Goal: Task Accomplishment & Management: Use online tool/utility

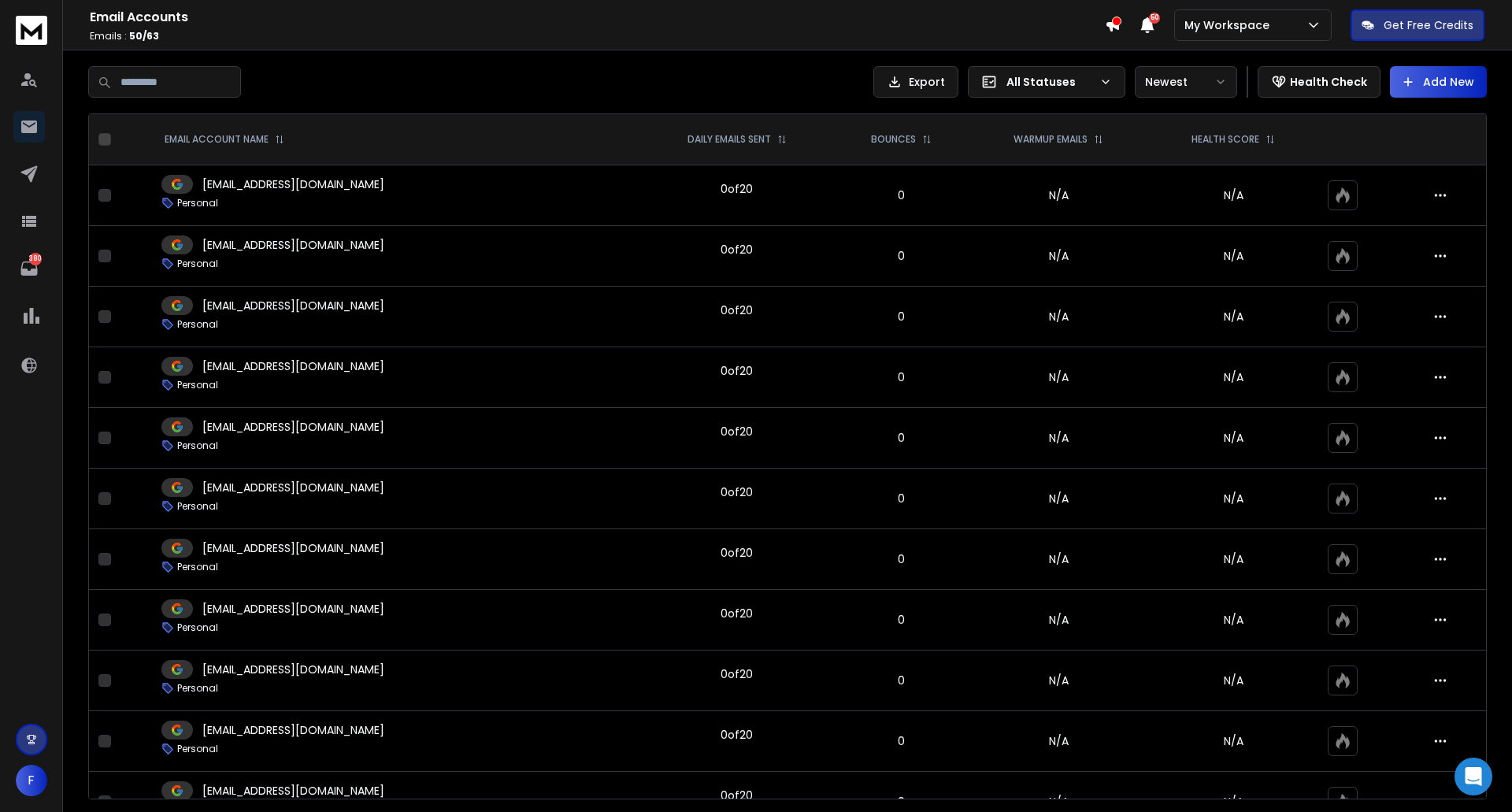
click at [25, 190] on div at bounding box center [31, 177] width 36 height 38
click at [29, 200] on div "380" at bounding box center [31, 225] width 36 height 324
click at [29, 174] on icon at bounding box center [29, 174] width 19 height 19
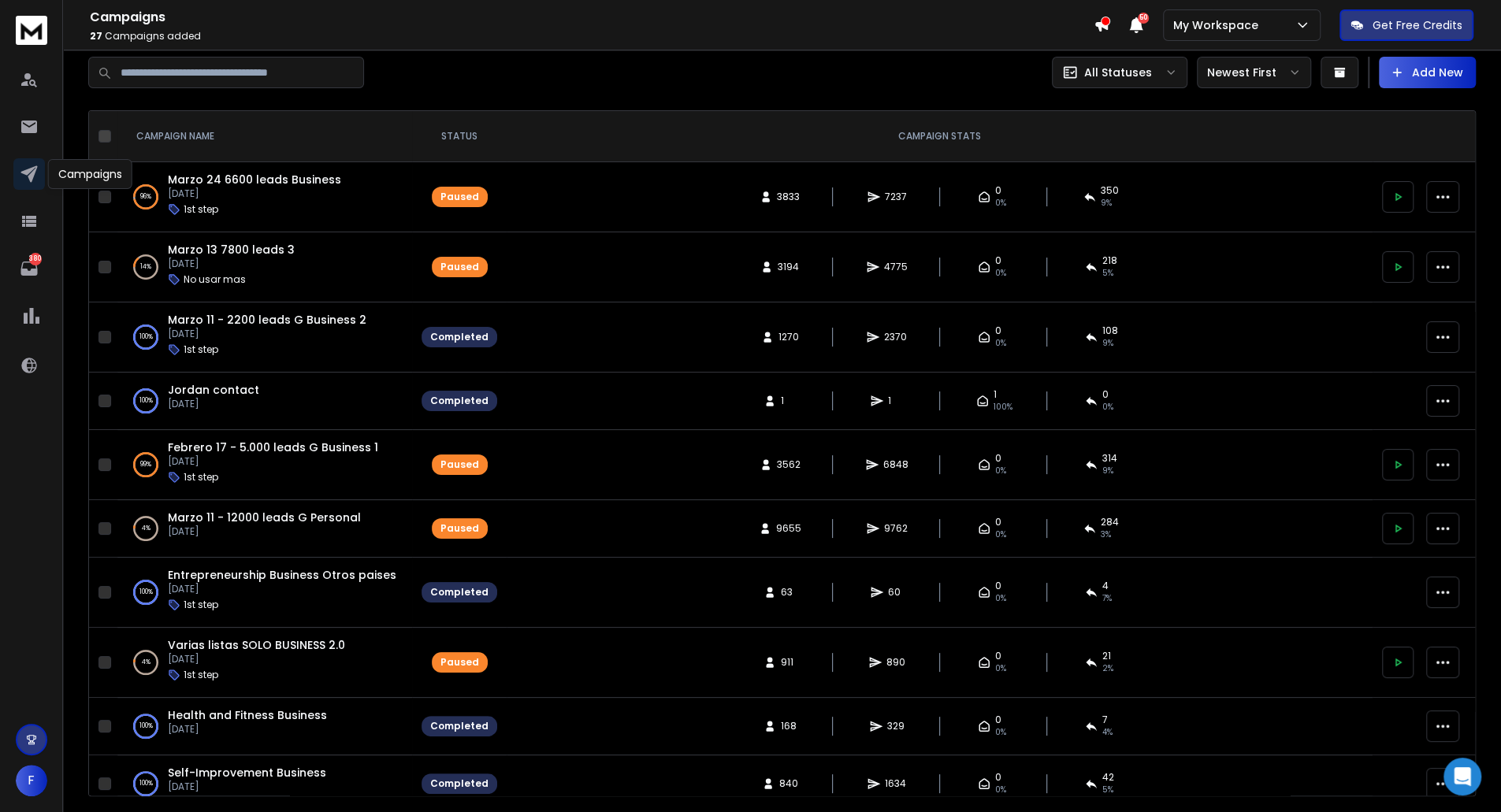
click at [281, 165] on td "96 % Marzo 24 6600 leads Business [DATE] 1st step" at bounding box center [265, 197] width 295 height 70
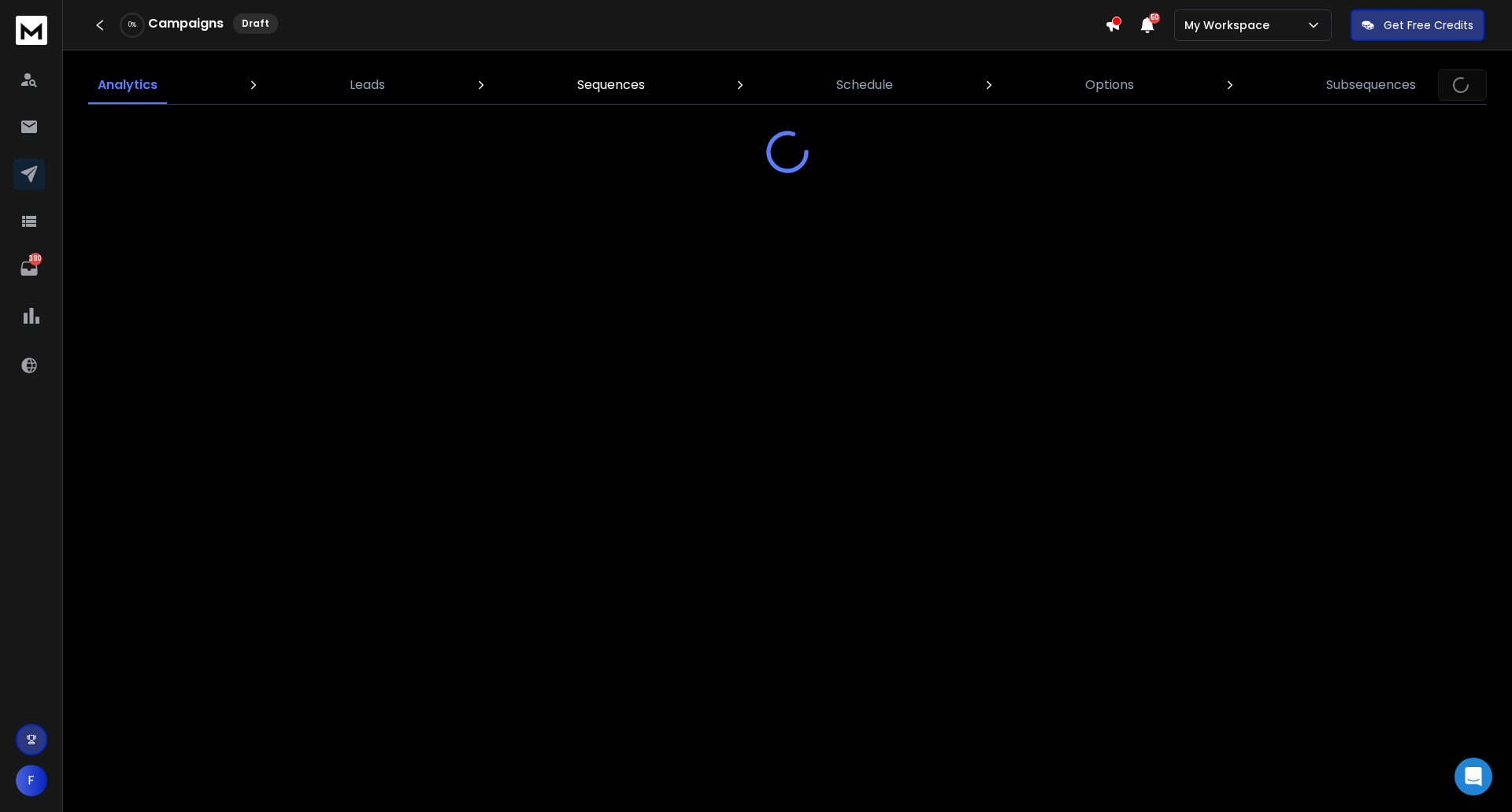
click at [640, 102] on link "Sequences" at bounding box center [611, 85] width 87 height 38
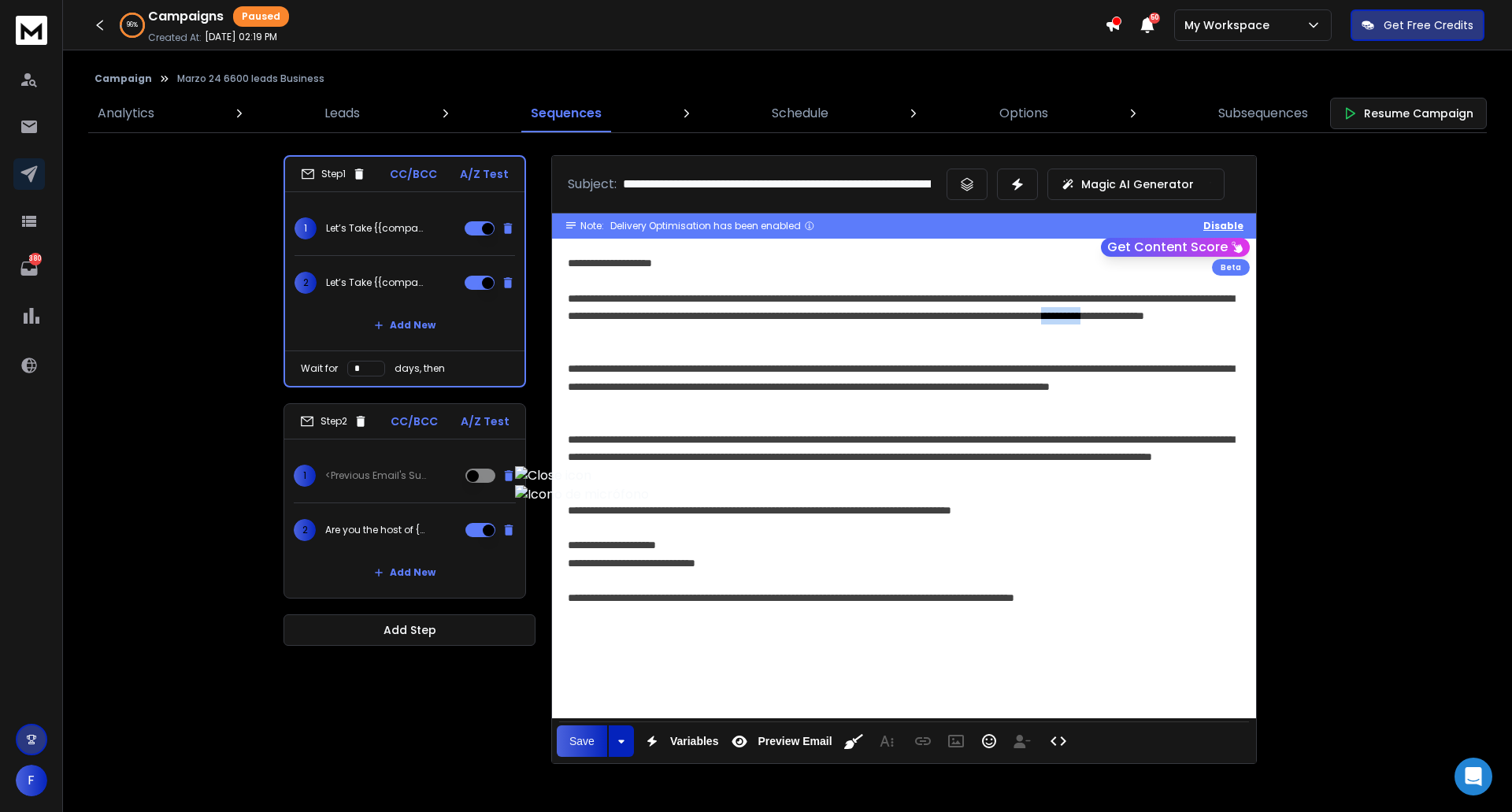
drag, startPoint x: 646, startPoint y: 336, endPoint x: 694, endPoint y: 329, distance: 48.5
click at [694, 329] on div "**********" at bounding box center [904, 315] width 673 height 53
click at [781, 751] on div "Preview Email" at bounding box center [779, 741] width 110 height 26
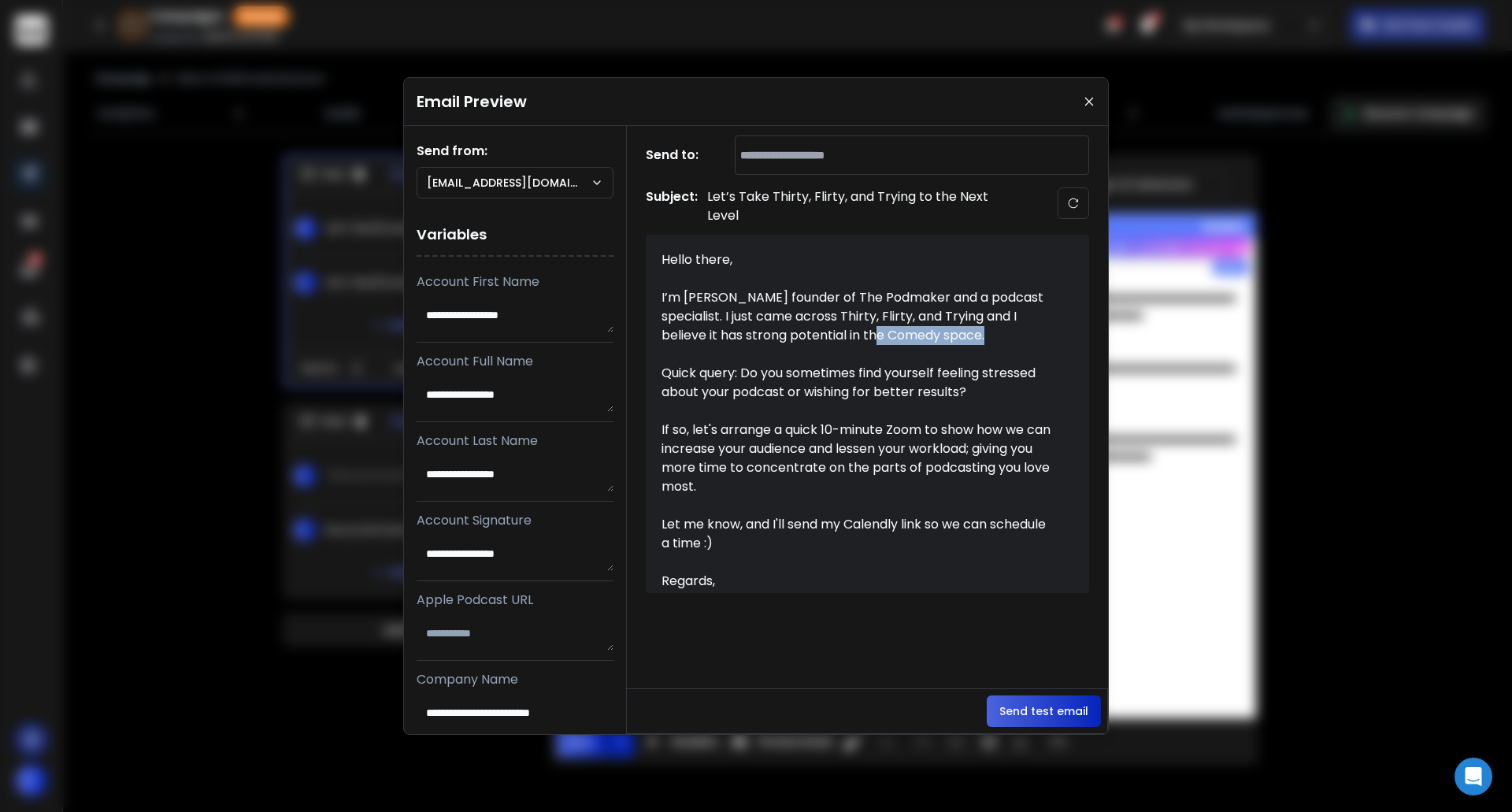
drag, startPoint x: 885, startPoint y: 329, endPoint x: 992, endPoint y: 332, distance: 107.0
click at [992, 332] on div "Hello there, I’m [PERSON_NAME] founder of The Podmaker and a podcast specialist…" at bounding box center [857, 415] width 393 height 328
click at [983, 345] on div "Hello there, I’m [PERSON_NAME] founder of The Podmaker and a podcast specialist…" at bounding box center [857, 415] width 393 height 328
click at [1077, 198] on icon at bounding box center [1073, 203] width 11 height 11
drag, startPoint x: 876, startPoint y: 332, endPoint x: 980, endPoint y: 327, distance: 104.1
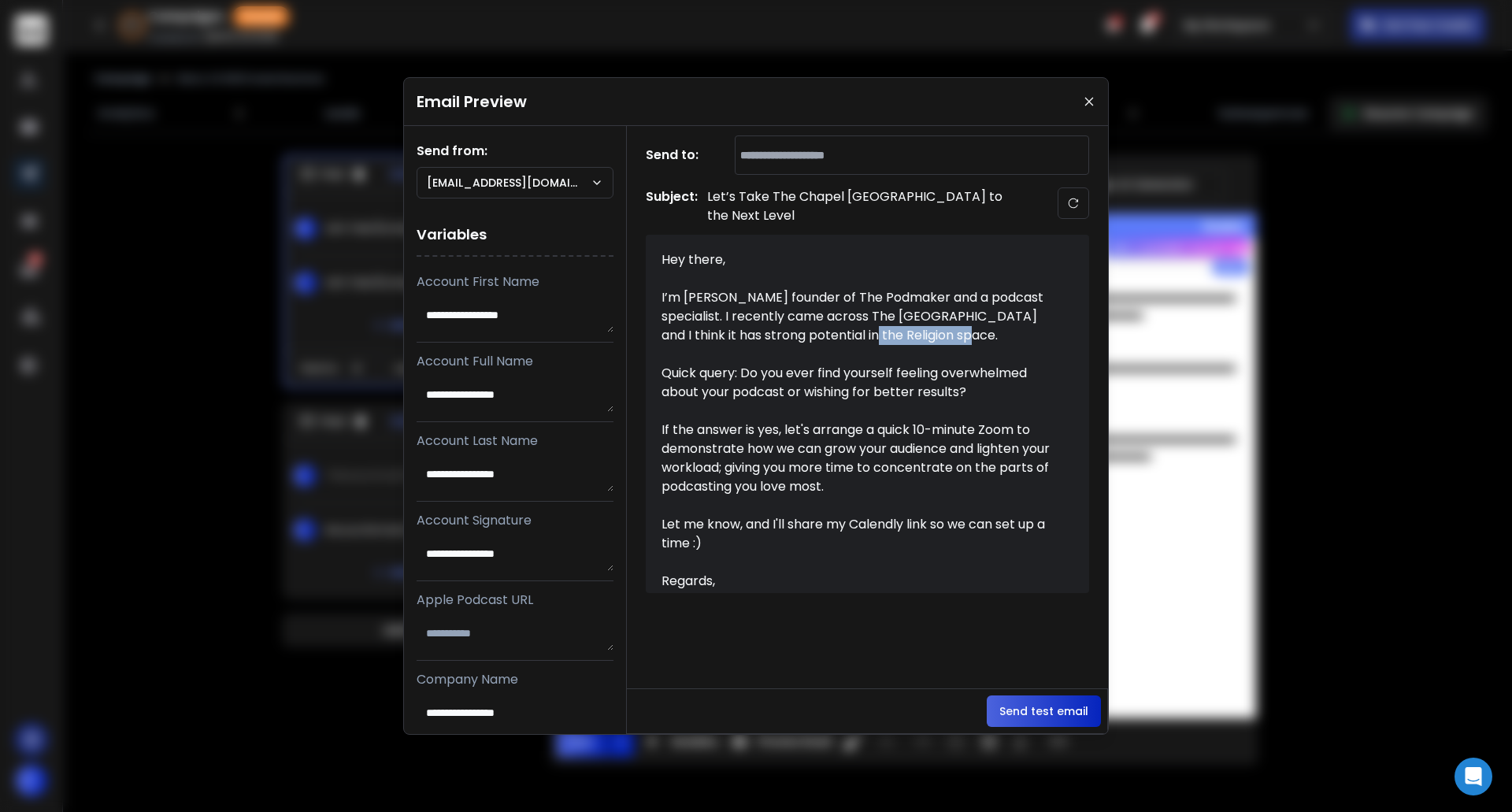
click at [980, 327] on div "Hey there, I’m [PERSON_NAME] founder of The Podmaker and a podcast specialist. …" at bounding box center [857, 415] width 393 height 328
click at [1087, 95] on icon at bounding box center [1089, 101] width 13 height 13
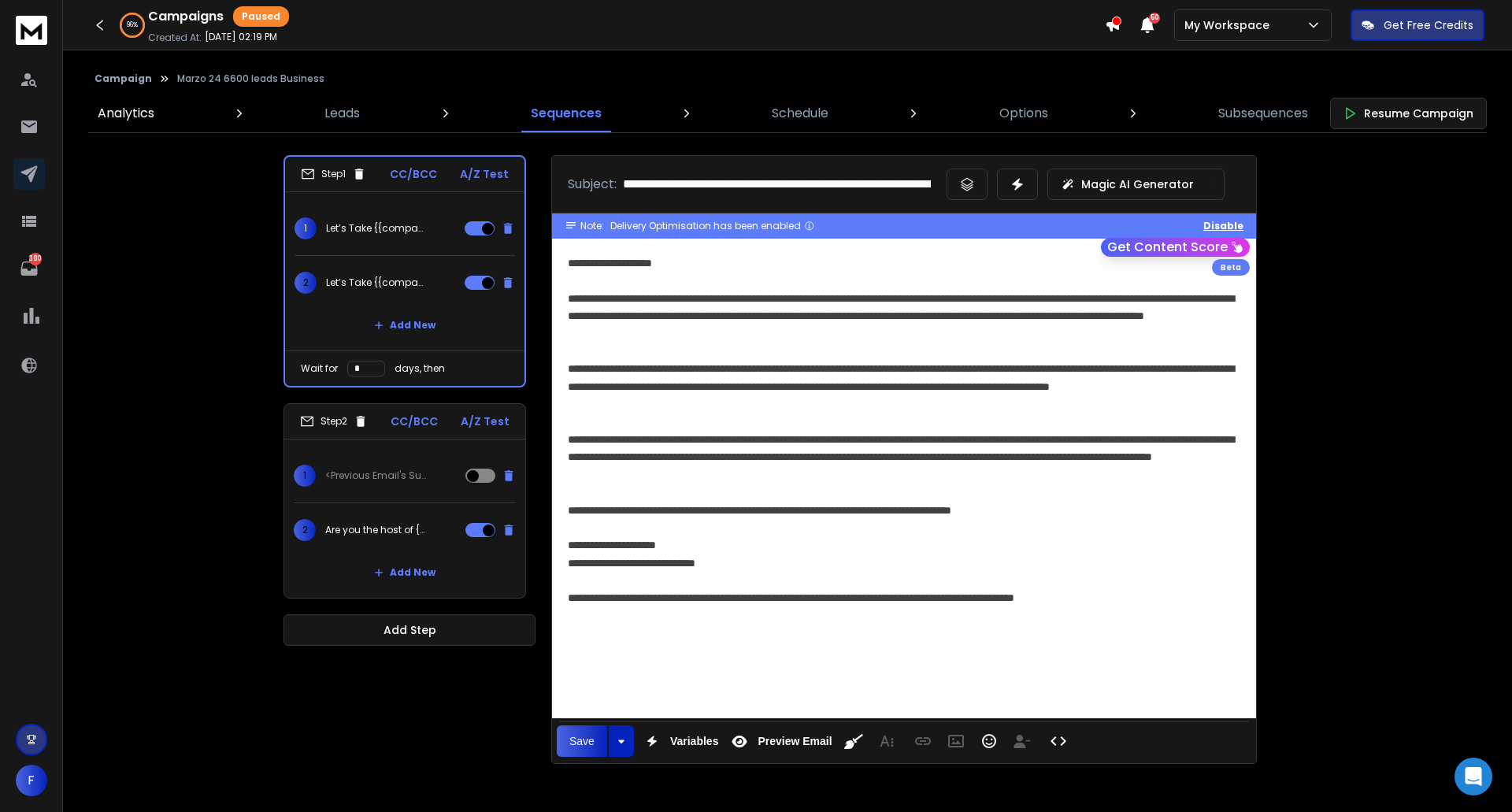
click at [127, 117] on p "Analytics" at bounding box center [125, 113] width 56 height 19
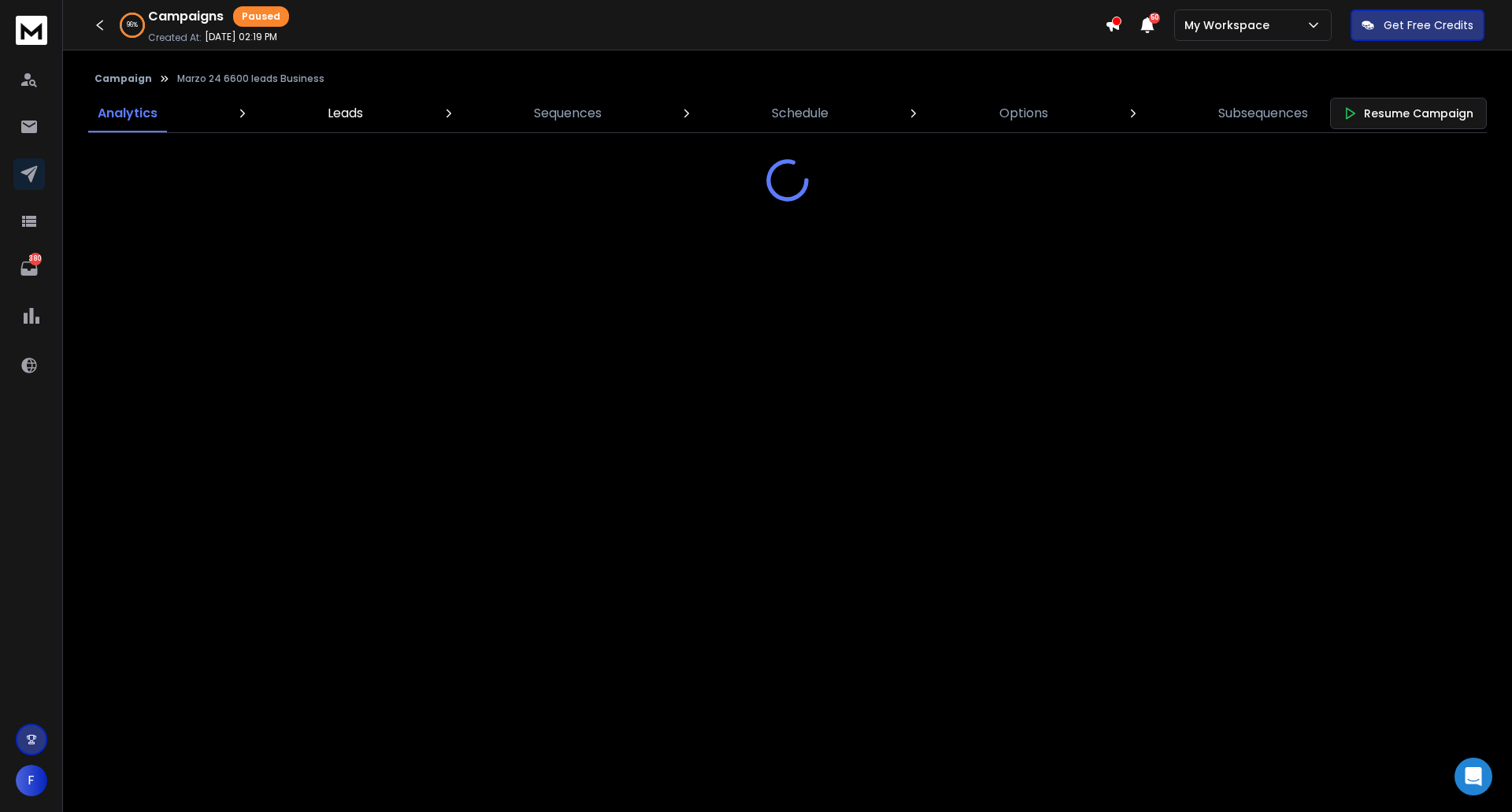
click at [348, 117] on p "Leads" at bounding box center [346, 113] width 36 height 19
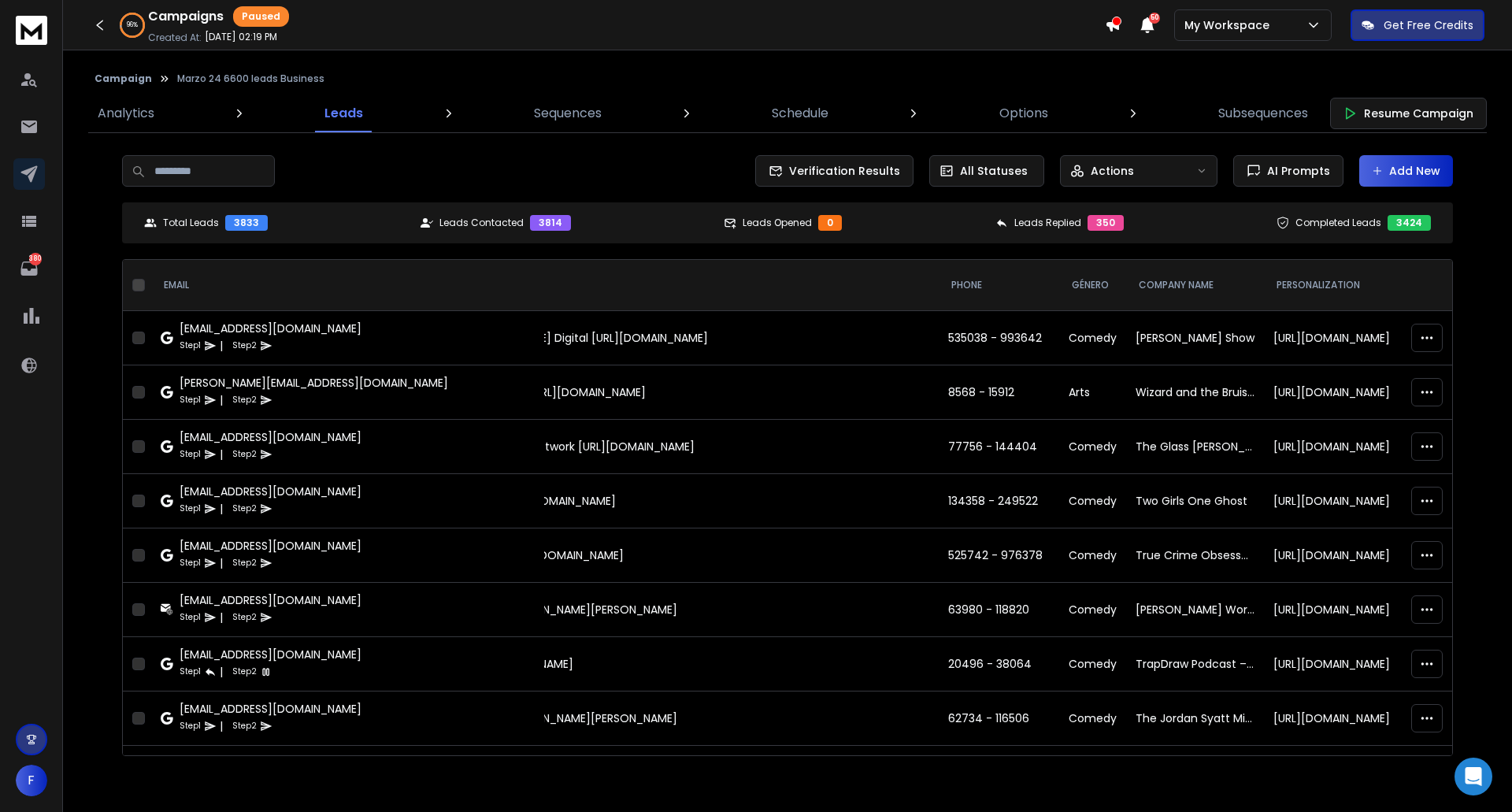
scroll to position [0, 756]
click at [1074, 281] on th "género" at bounding box center [1092, 285] width 67 height 51
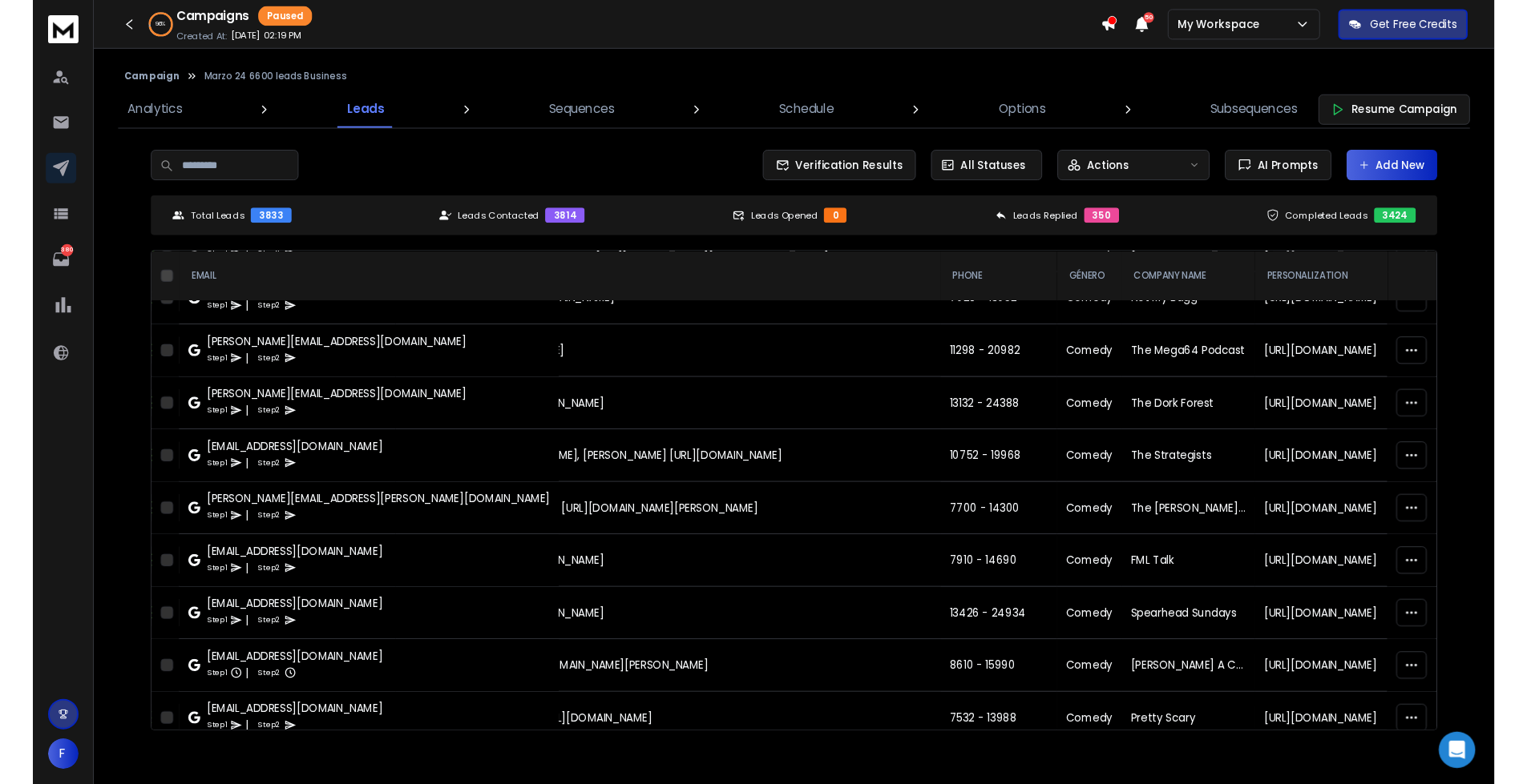
scroll to position [2322, 770]
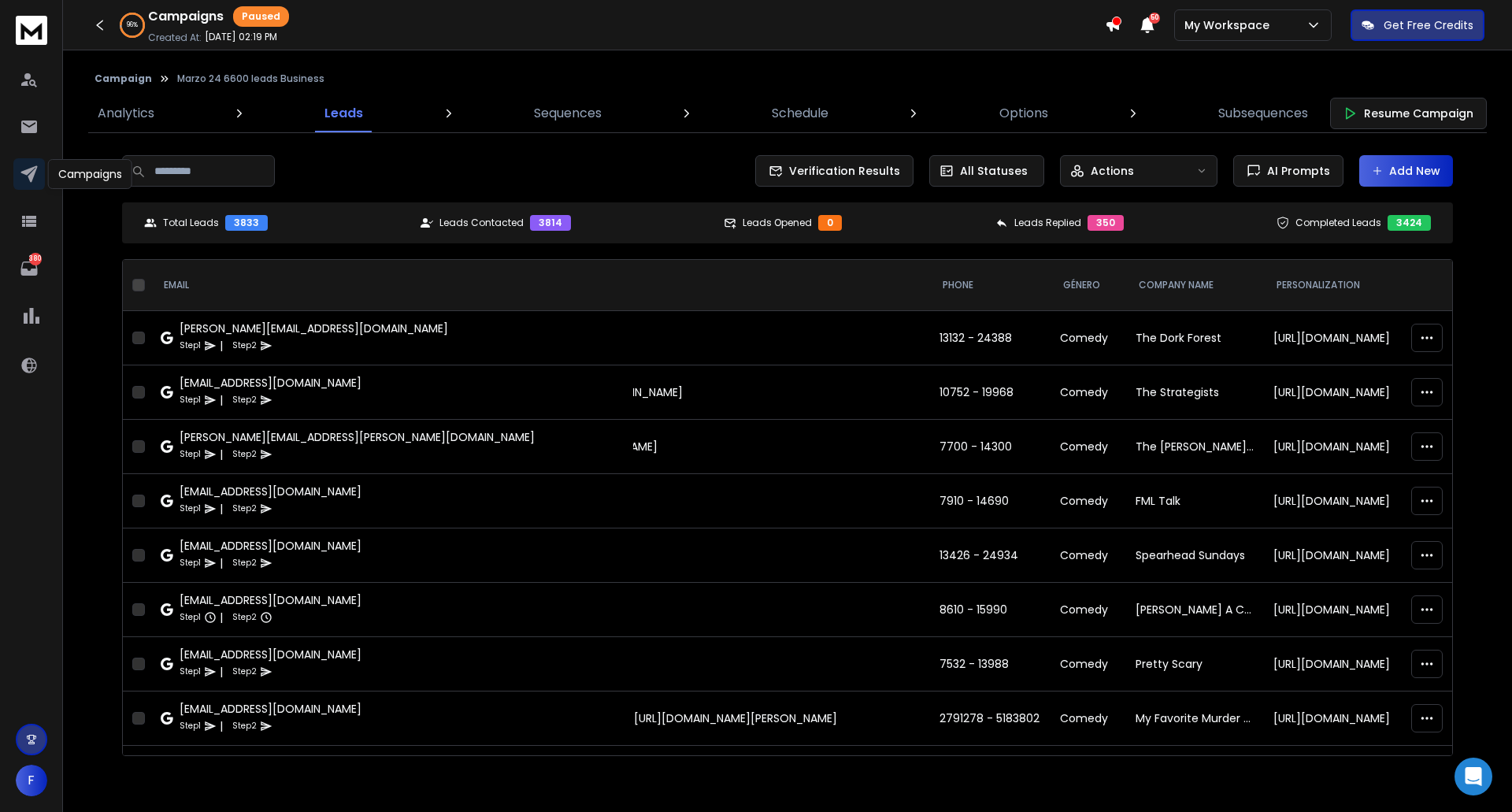
click at [33, 175] on icon at bounding box center [29, 174] width 16 height 16
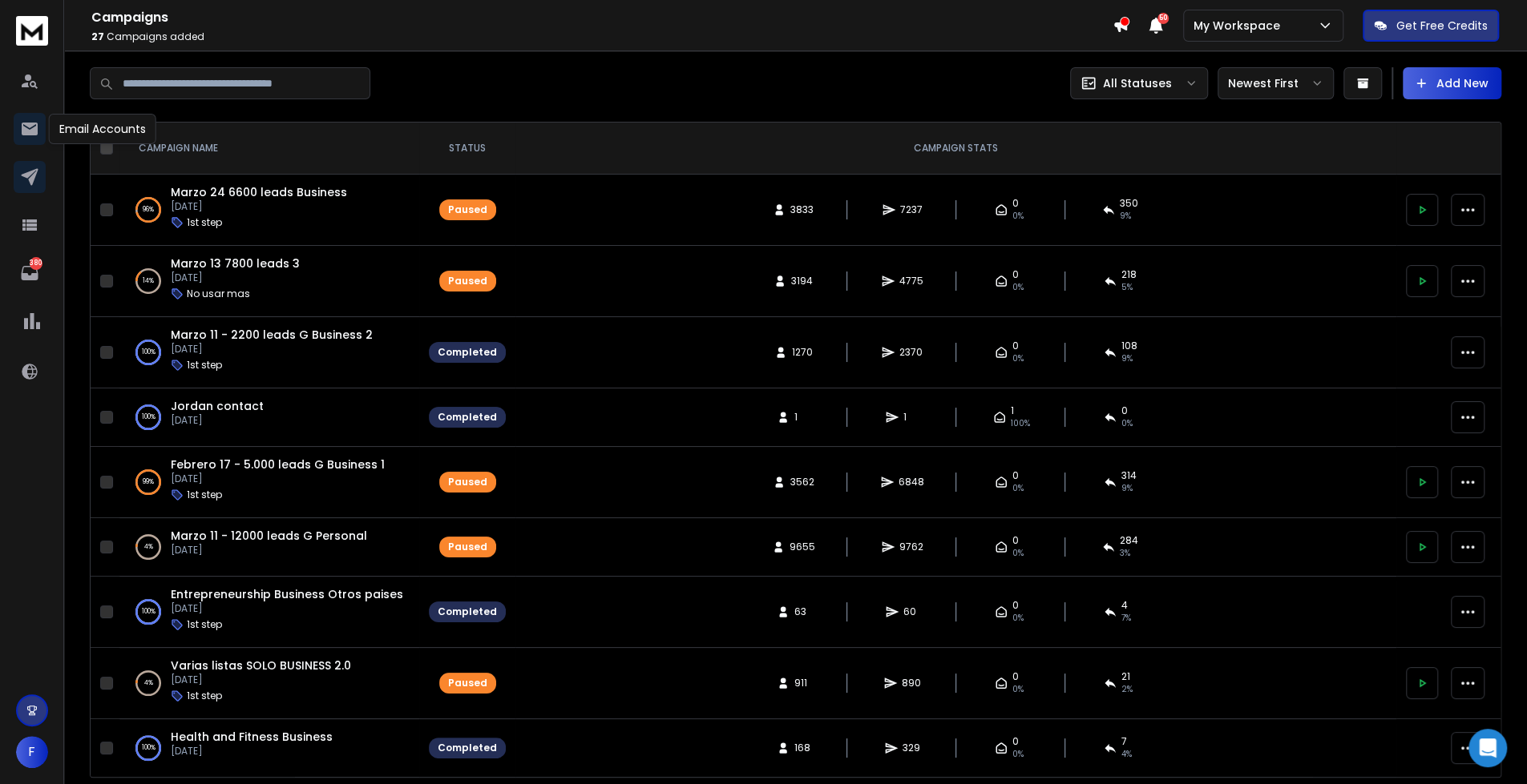
click at [38, 130] on link at bounding box center [29, 129] width 32 height 32
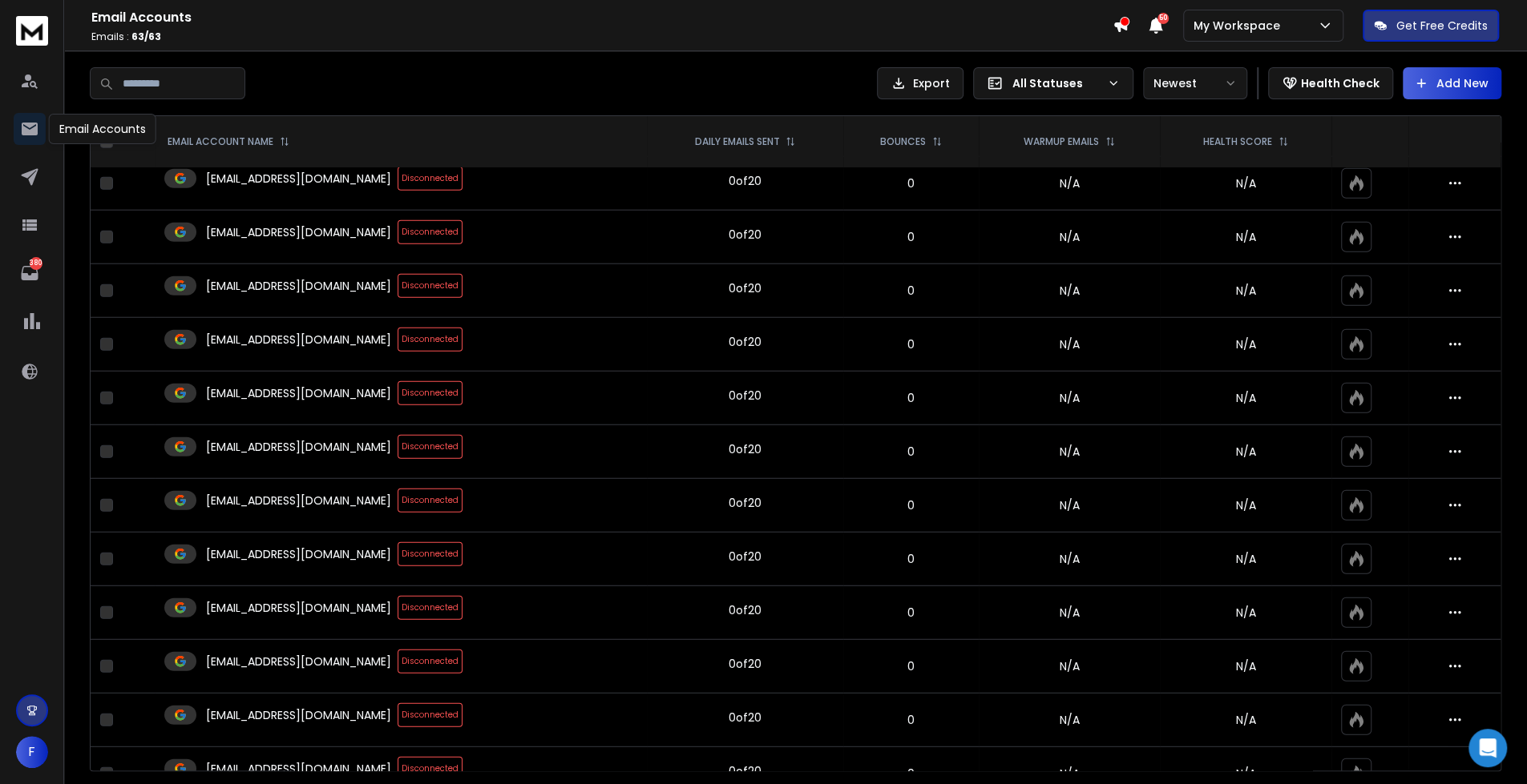
scroll to position [3070, 0]
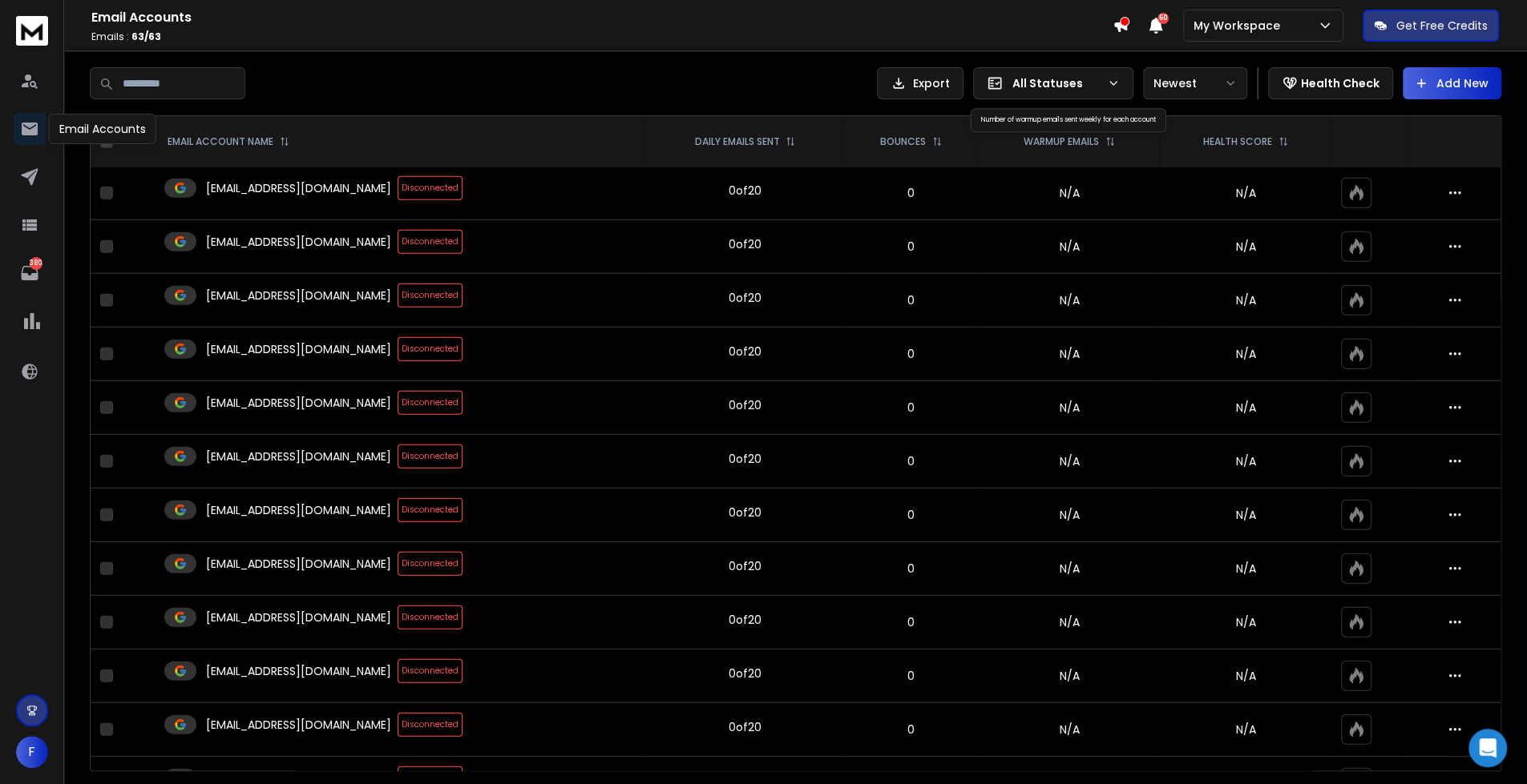
click at [1061, 89] on p "All Statuses" at bounding box center [1056, 84] width 88 height 16
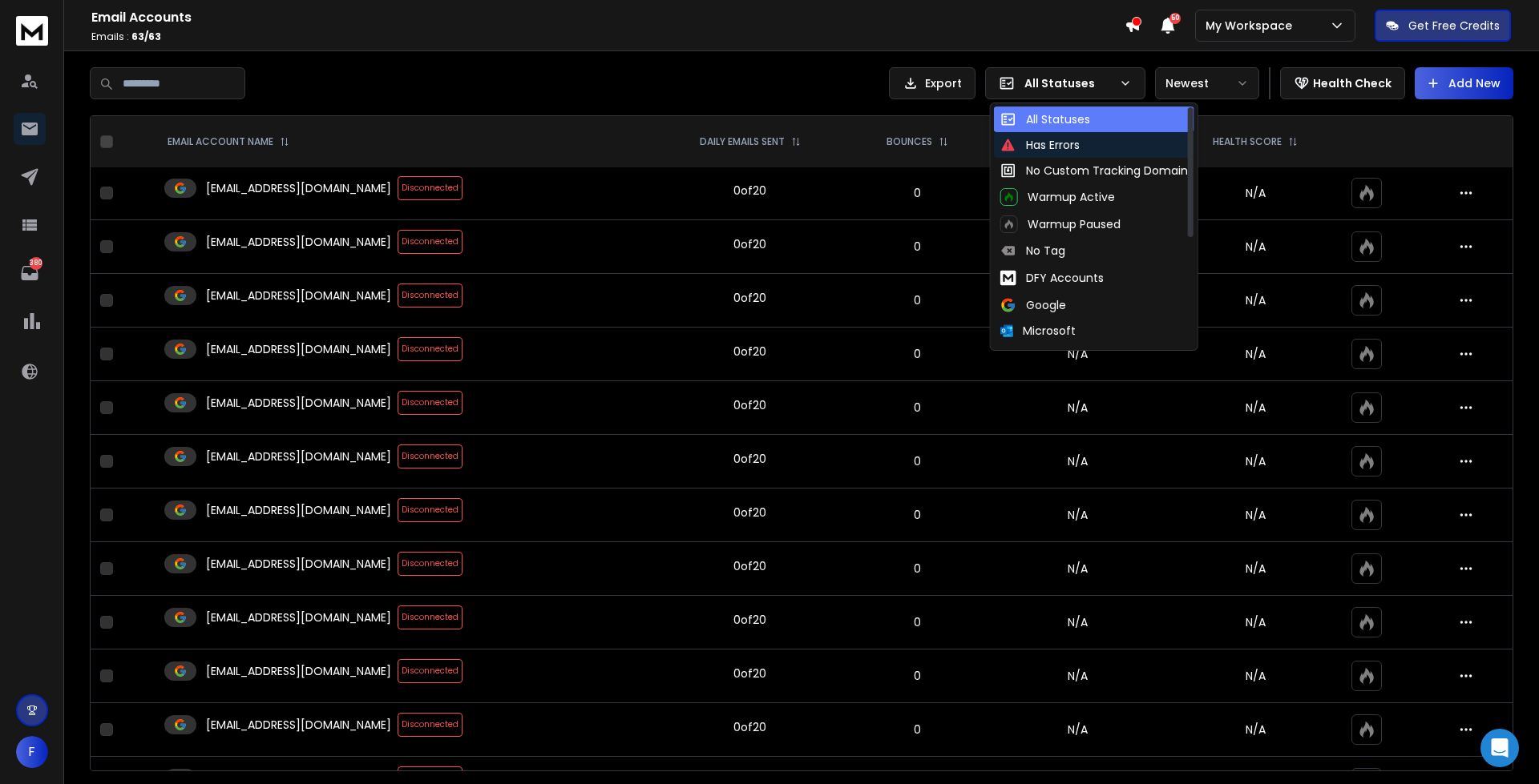
click at [1059, 149] on div "Has Errors" at bounding box center [1039, 145] width 79 height 16
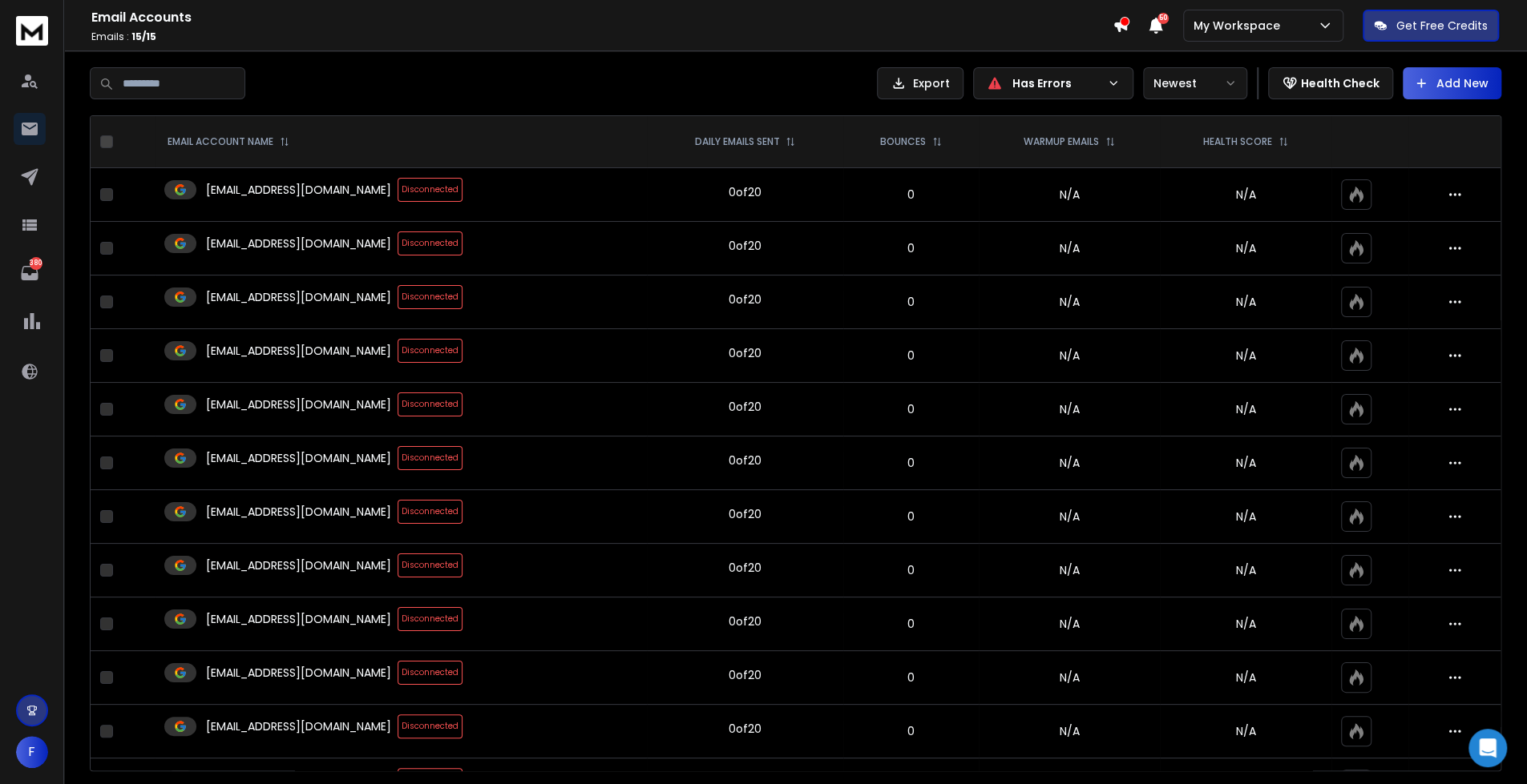
click at [1108, 84] on div "Has Errors" at bounding box center [1054, 83] width 161 height 32
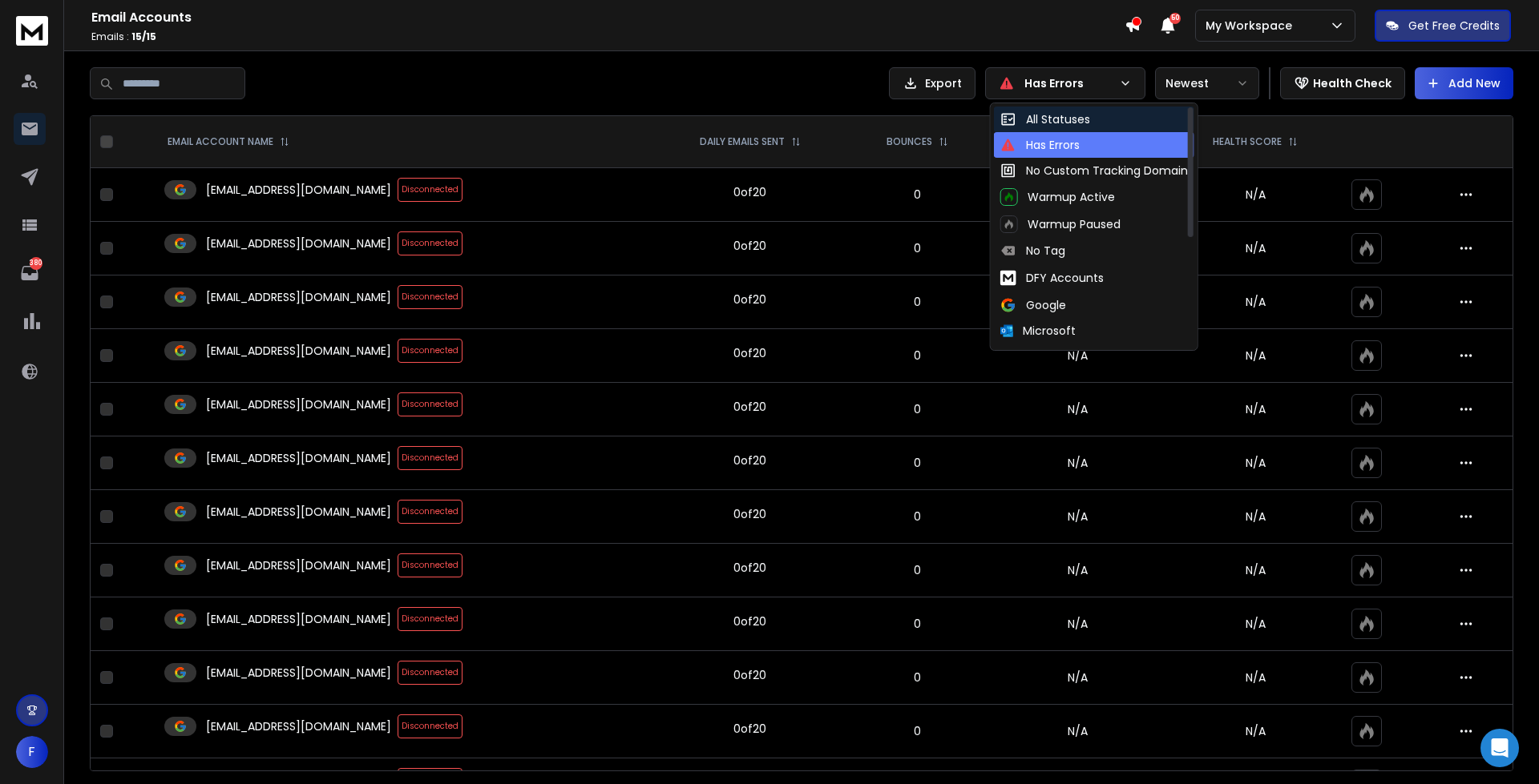
click at [1072, 121] on div "All Statuses" at bounding box center [1045, 119] width 89 height 16
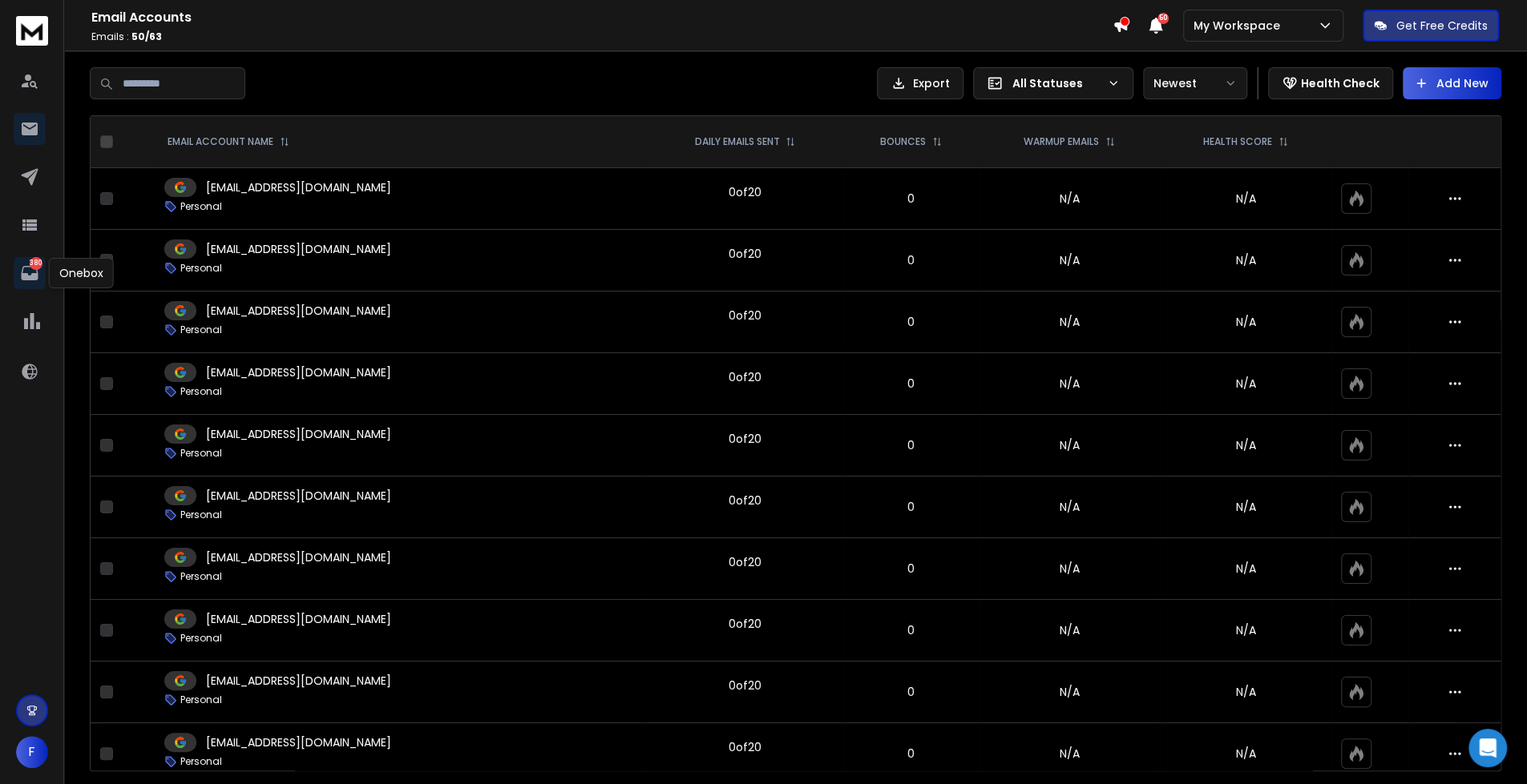
click at [23, 282] on link "380" at bounding box center [29, 273] width 32 height 32
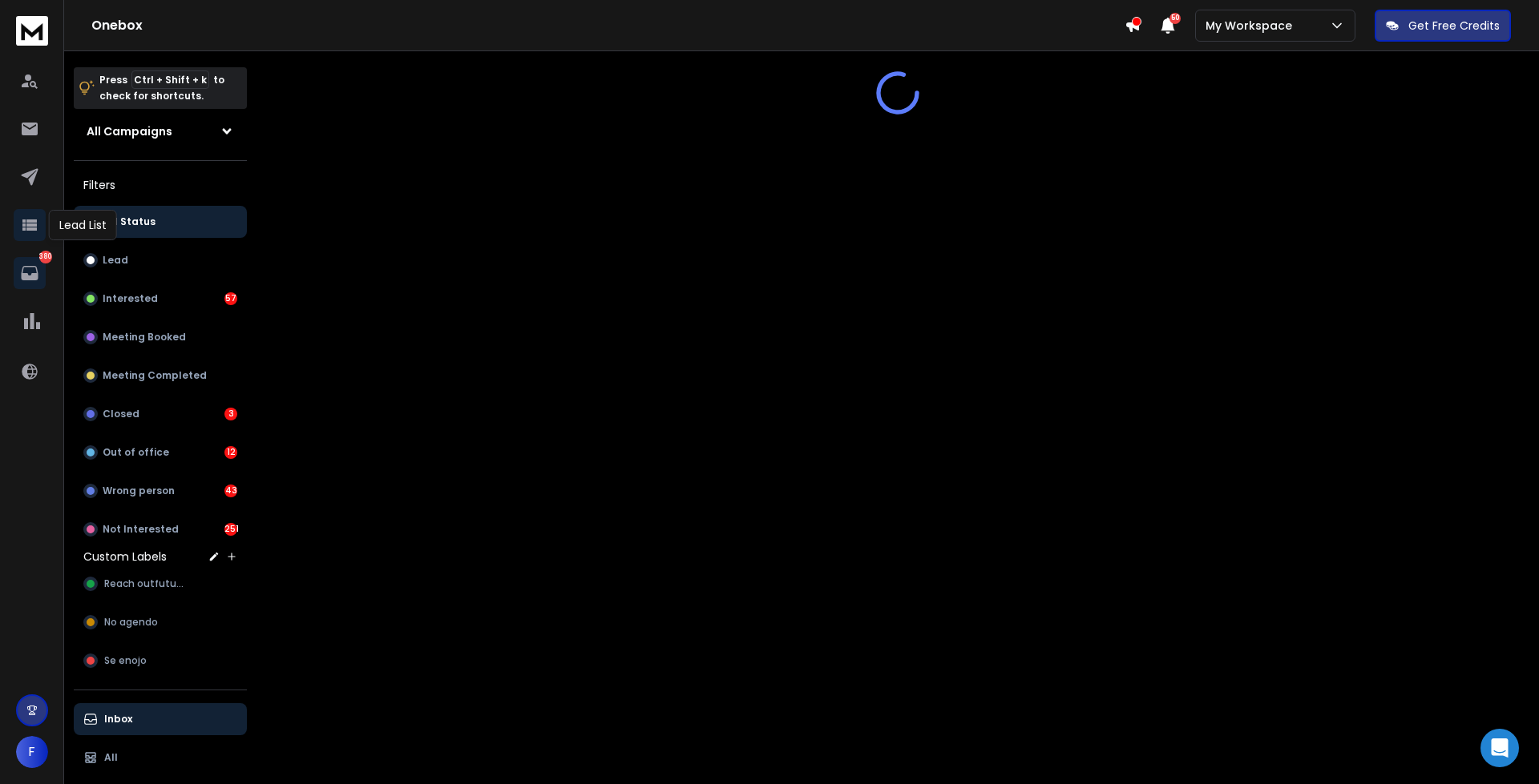
click at [30, 227] on icon at bounding box center [29, 224] width 19 height 19
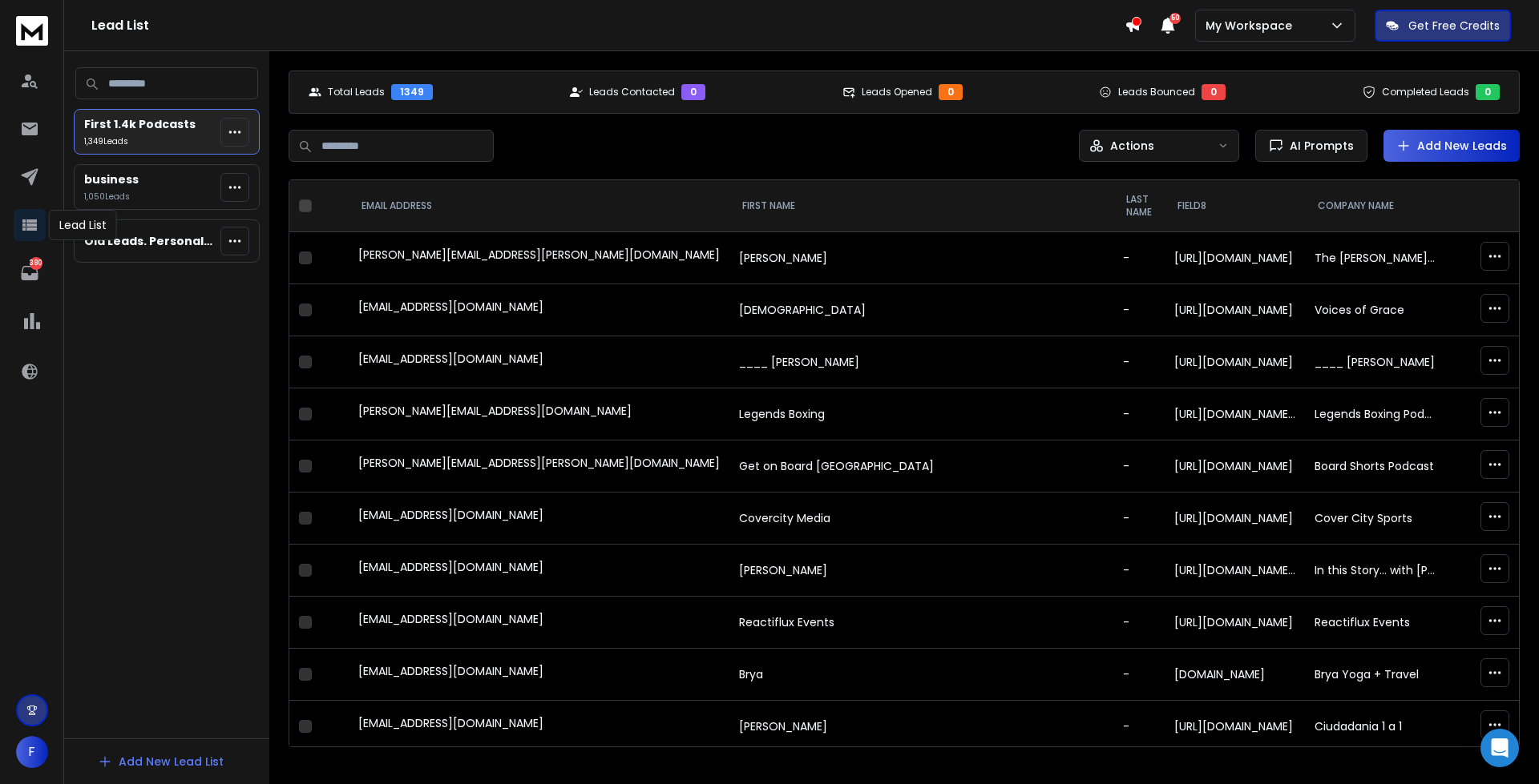
click at [167, 471] on div "First 1.4k Podcasts 1,349 Lead s business 1,050 Lead s Old Leads. Personal + Bu…" at bounding box center [166, 415] width 205 height 612
click at [41, 265] on p "380" at bounding box center [36, 263] width 13 height 13
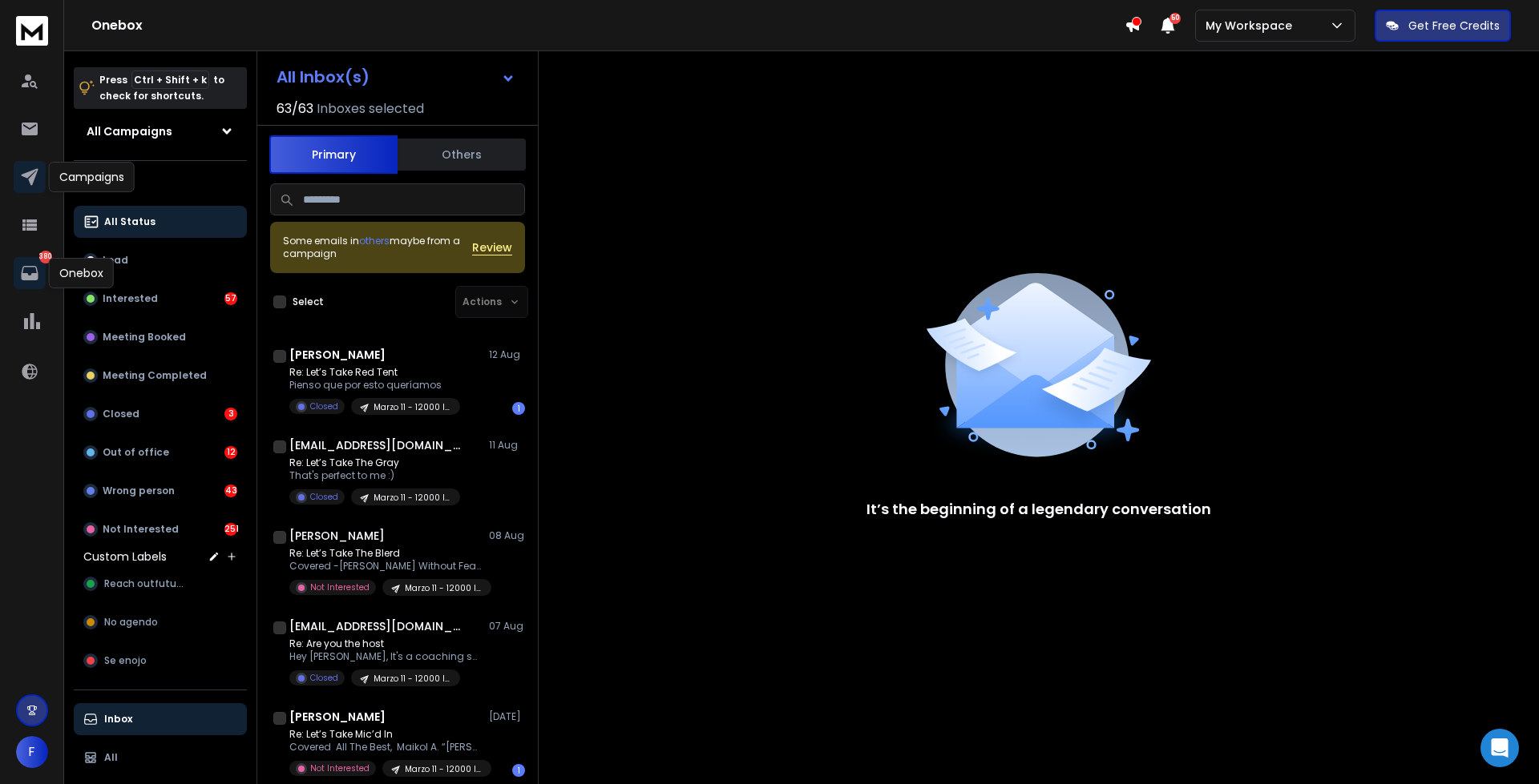
click at [30, 179] on icon at bounding box center [29, 177] width 16 height 16
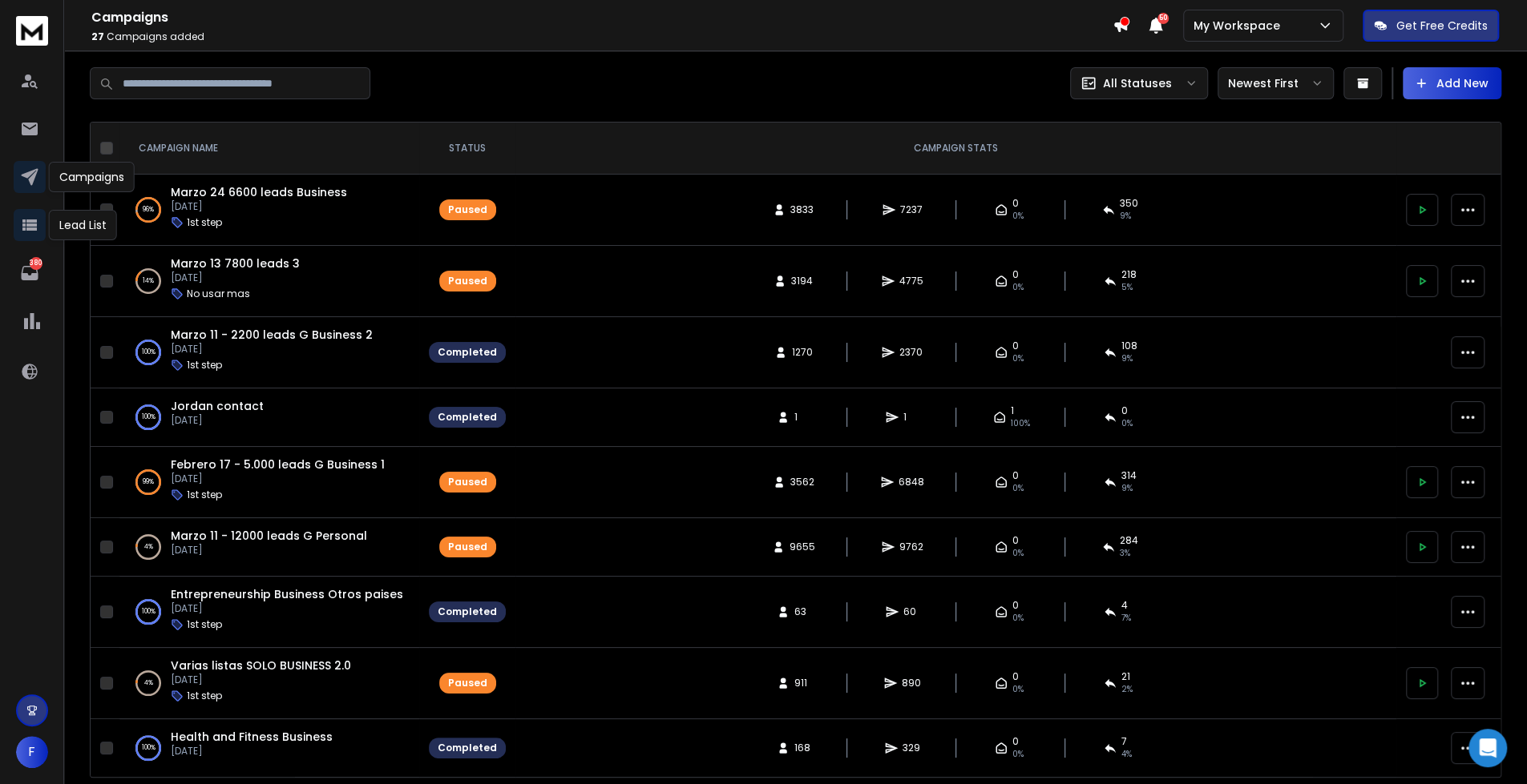
click at [23, 235] on link at bounding box center [29, 224] width 32 height 32
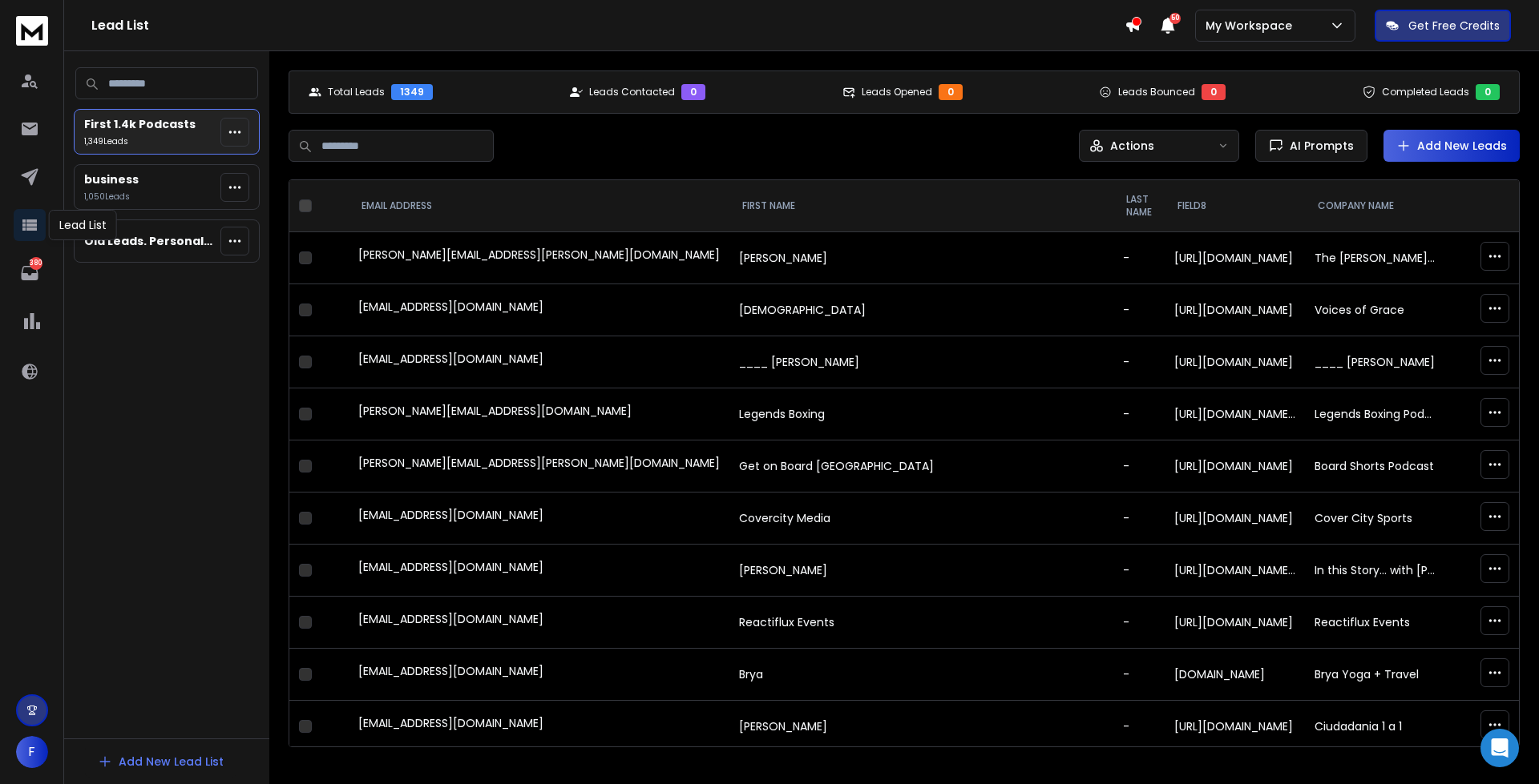
click at [146, 767] on button "Add New Lead List" at bounding box center [160, 761] width 151 height 32
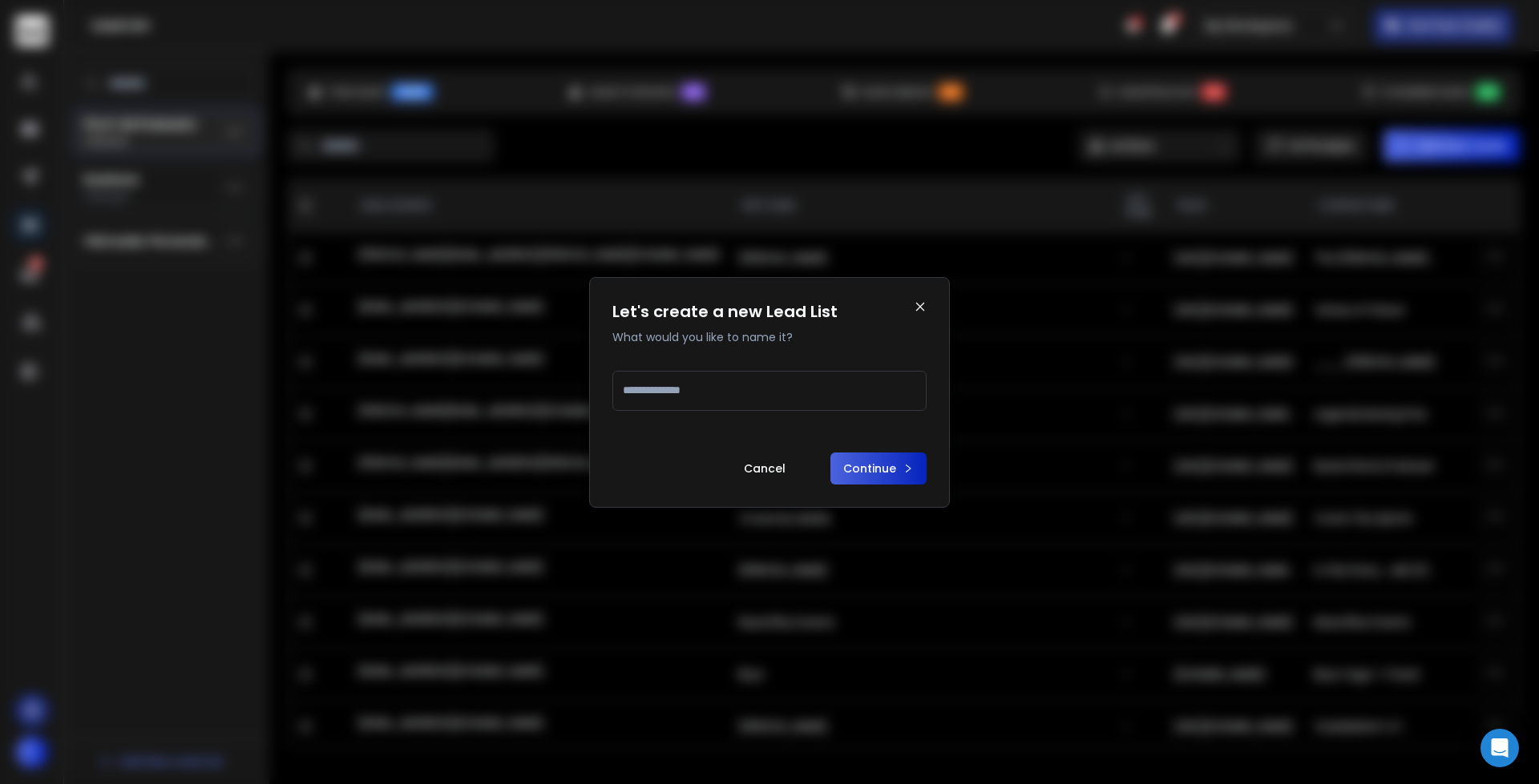
click at [689, 395] on input at bounding box center [770, 391] width 315 height 40
click at [918, 310] on icon at bounding box center [920, 307] width 13 height 13
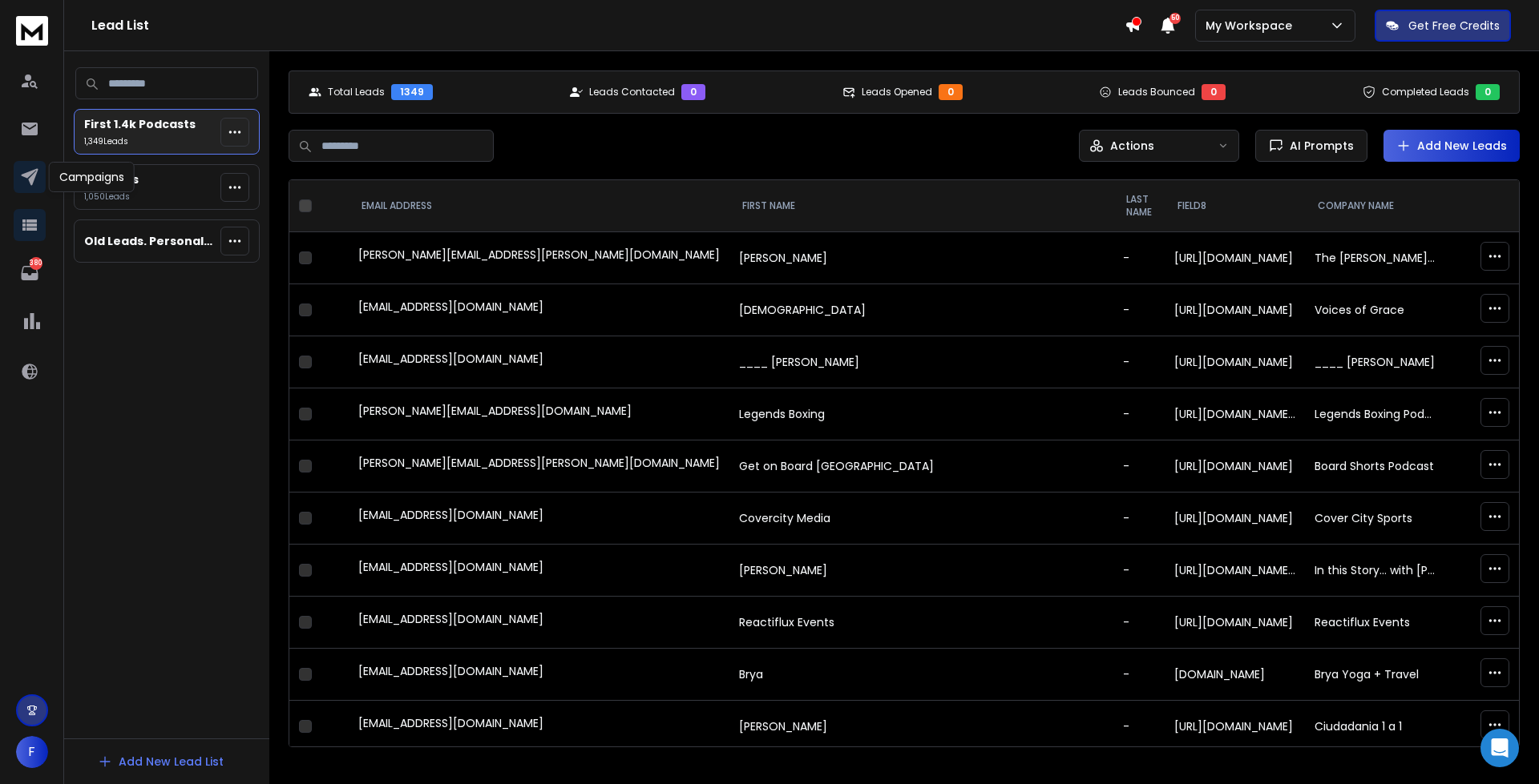
click at [36, 168] on icon at bounding box center [29, 177] width 19 height 19
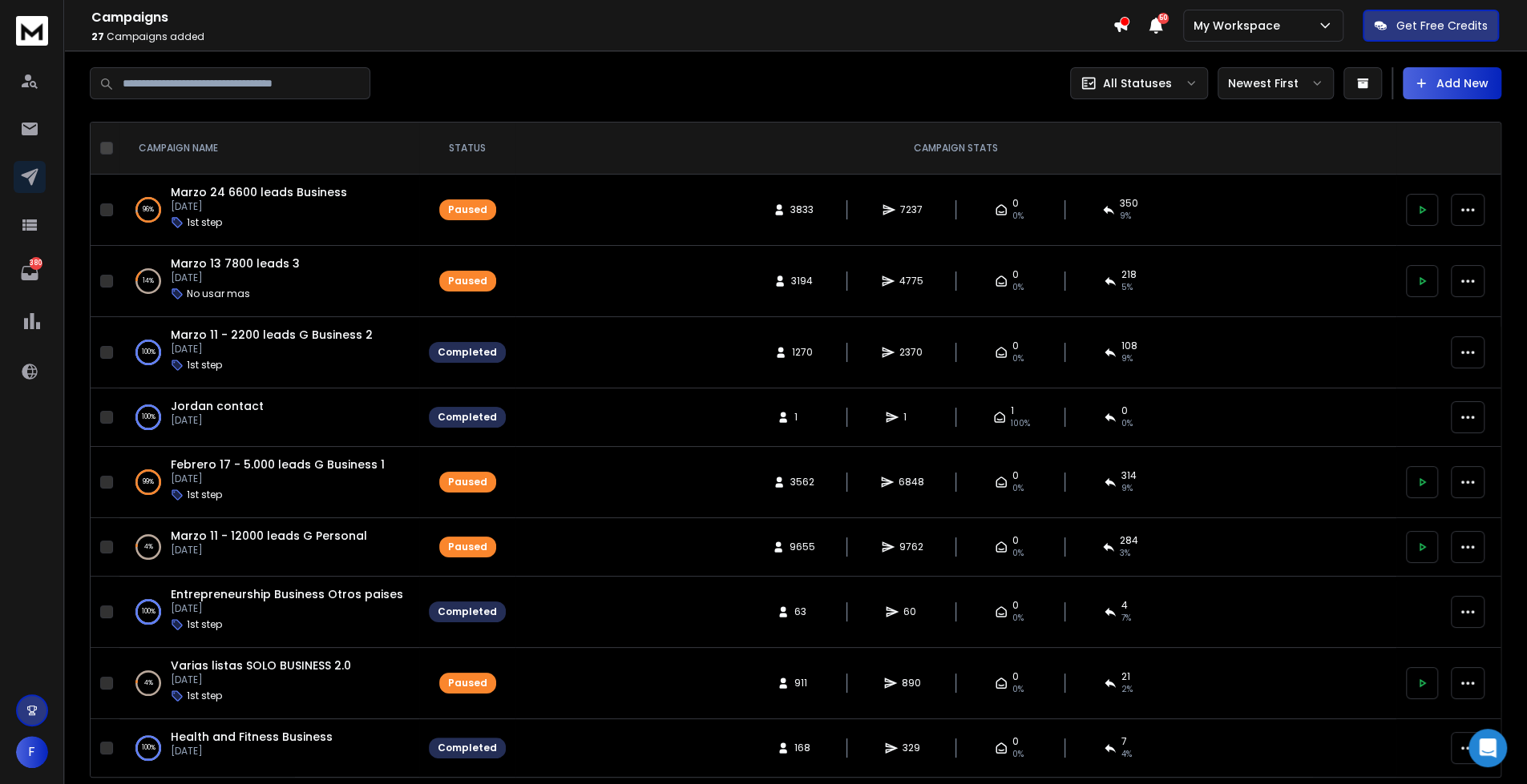
click at [313, 202] on p "[DATE]" at bounding box center [258, 207] width 176 height 13
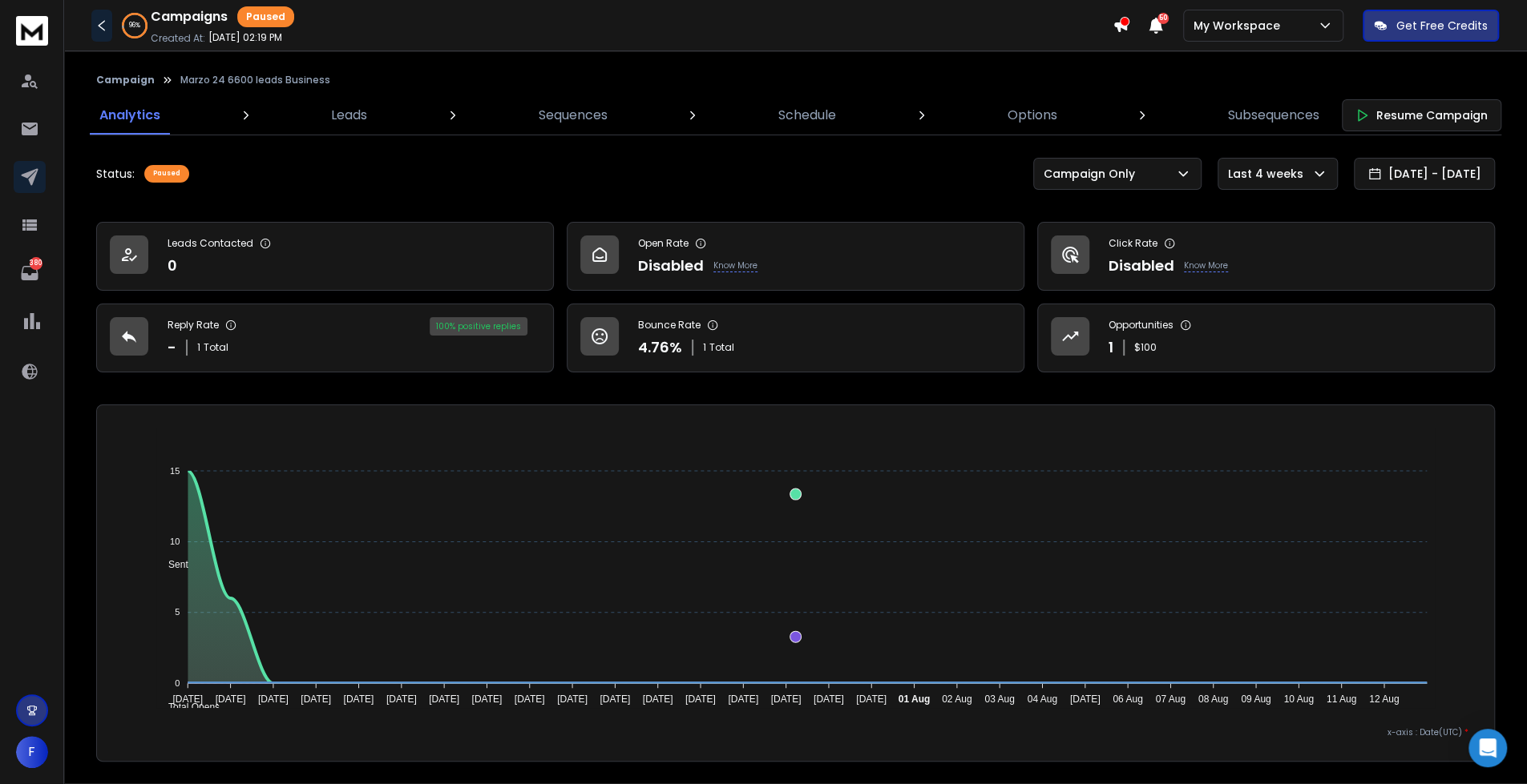
click at [109, 26] on button at bounding box center [101, 26] width 21 height 32
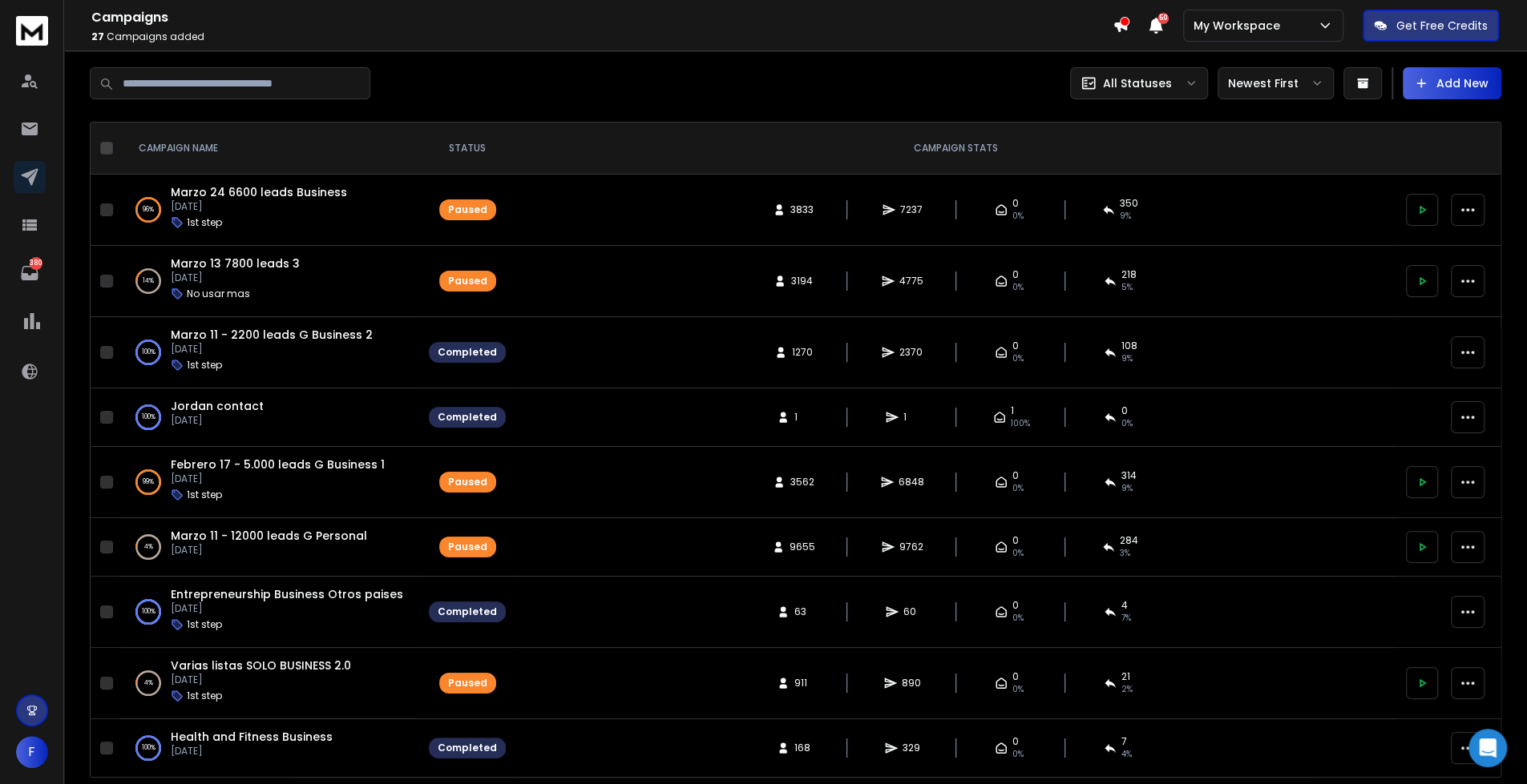
click at [308, 204] on p "[DATE]" at bounding box center [258, 207] width 176 height 13
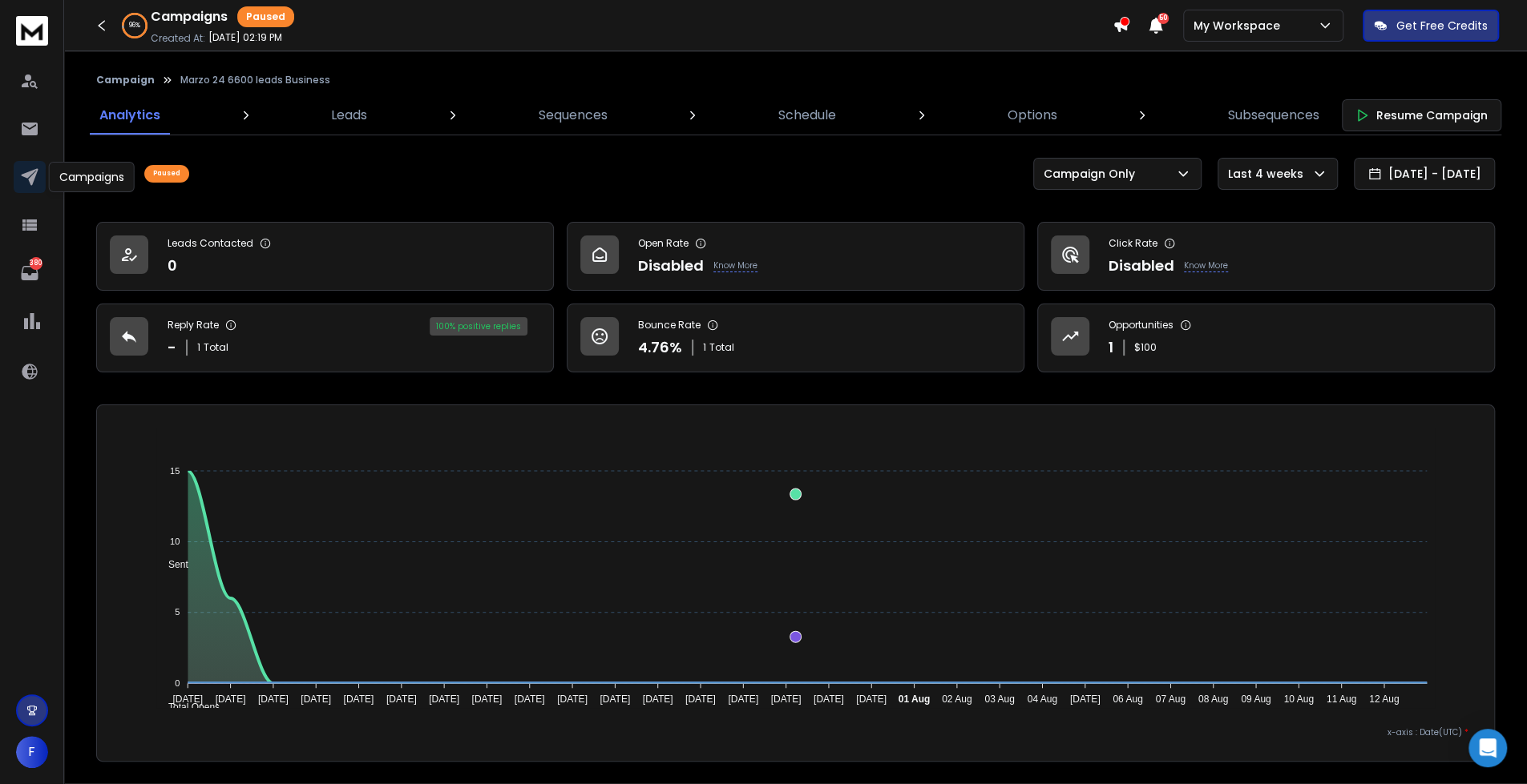
click at [36, 180] on icon at bounding box center [29, 177] width 19 height 19
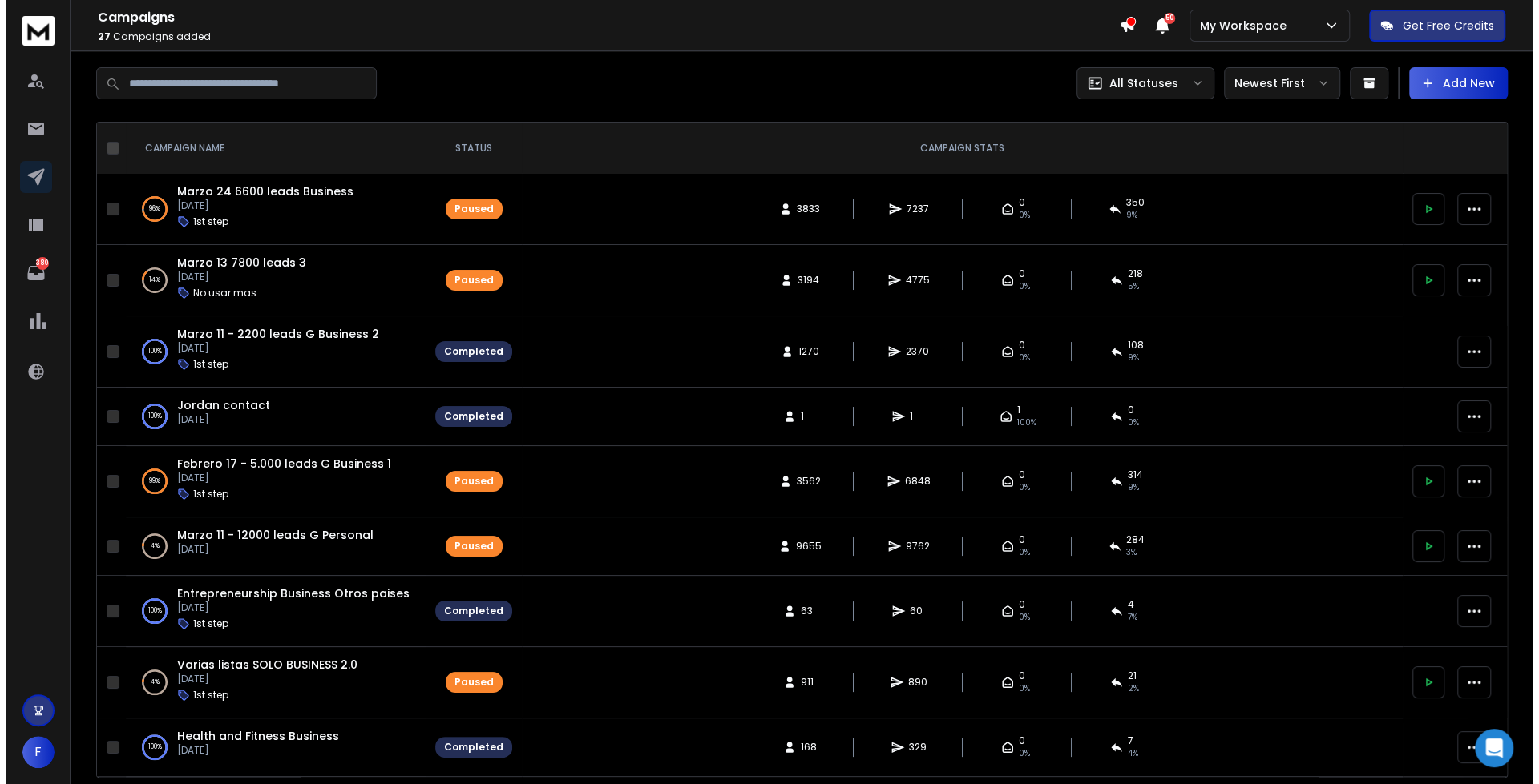
scroll to position [15, 0]
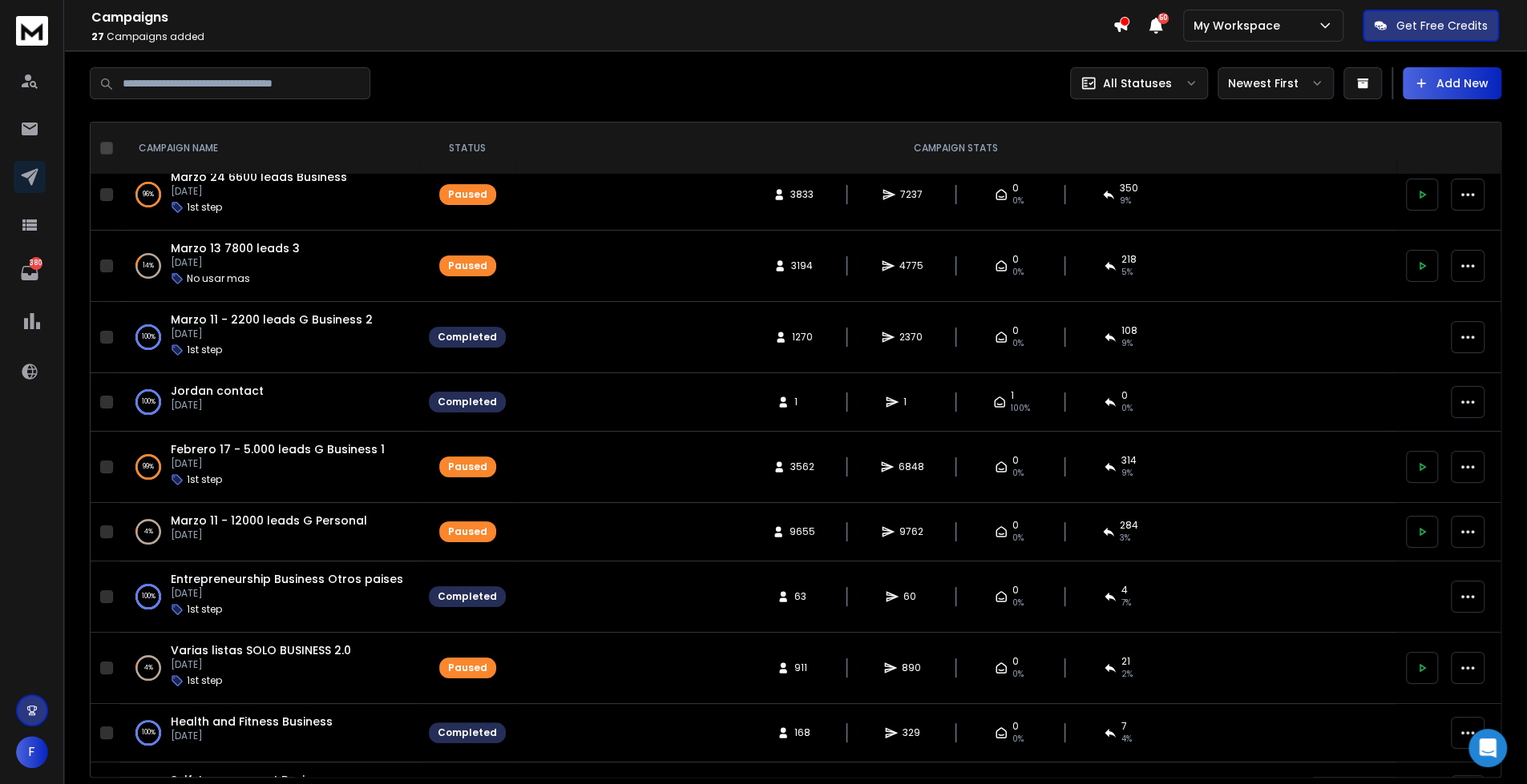
click at [287, 513] on span "Marzo 11 - 12000 leads G Personal" at bounding box center [268, 521] width 196 height 16
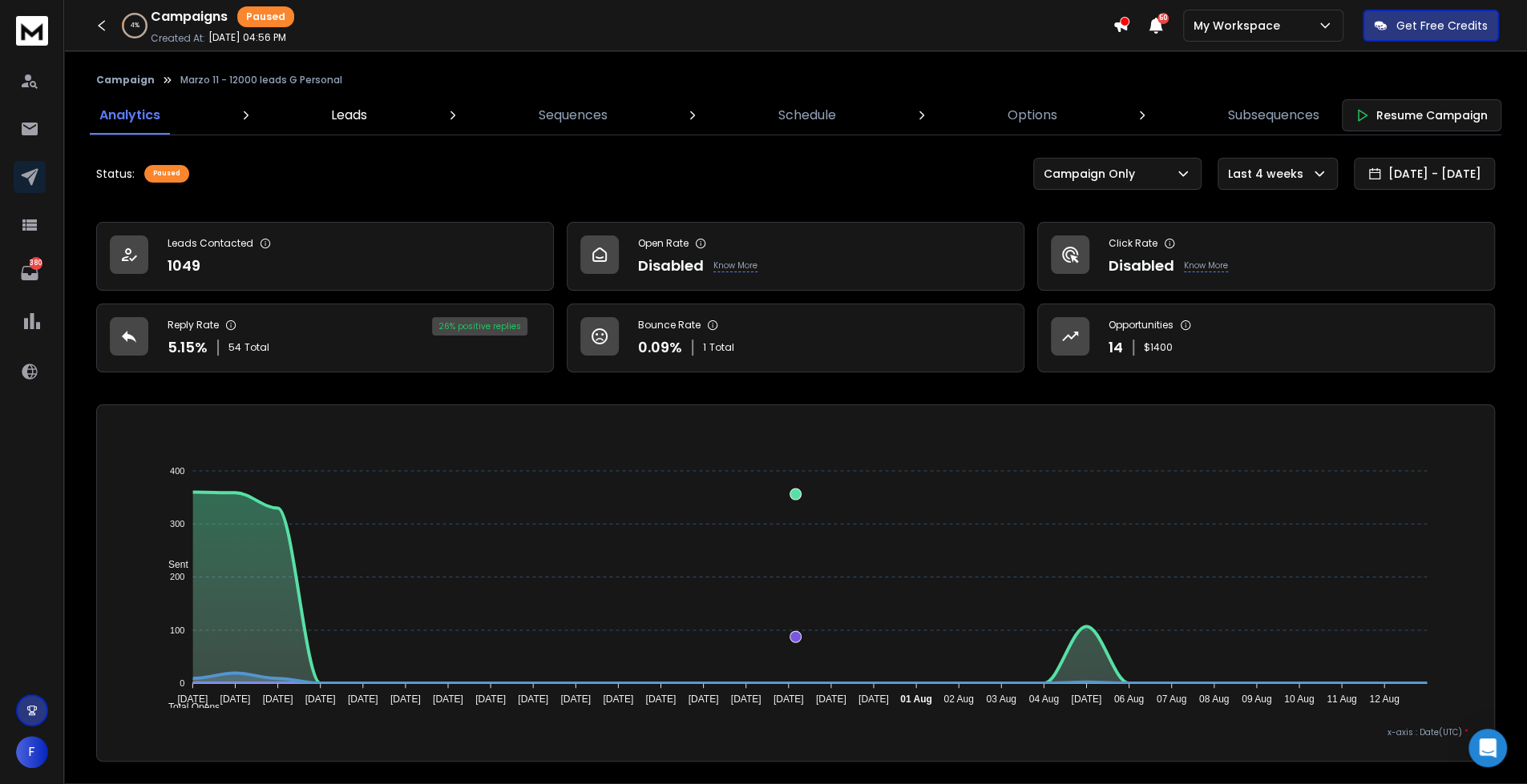
click at [361, 122] on p "Leads" at bounding box center [349, 115] width 36 height 19
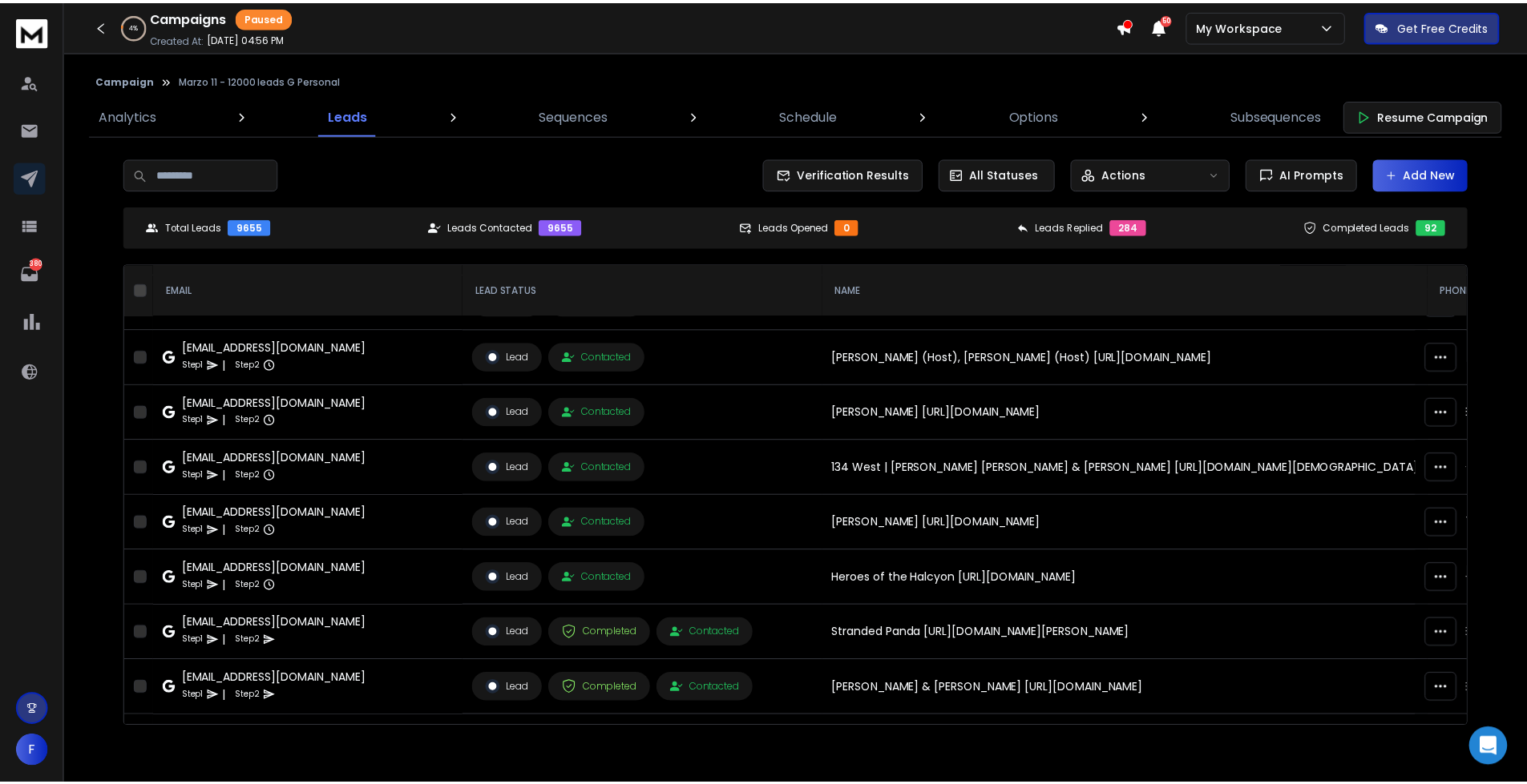
scroll to position [2258, 0]
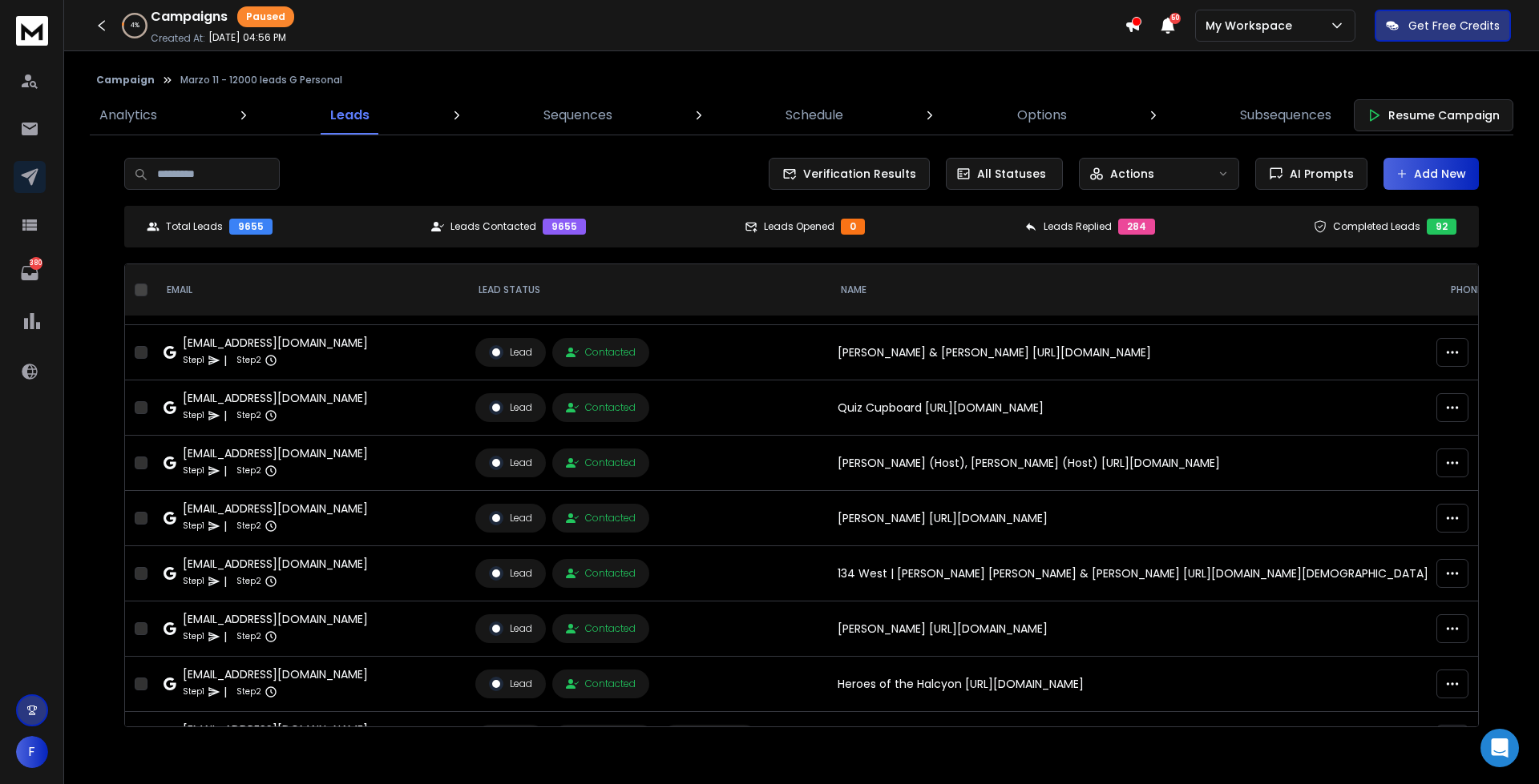
drag, startPoint x: 148, startPoint y: 109, endPoint x: 96, endPoint y: 147, distance: 64.4
click at [147, 109] on p "Analytics" at bounding box center [128, 115] width 57 height 19
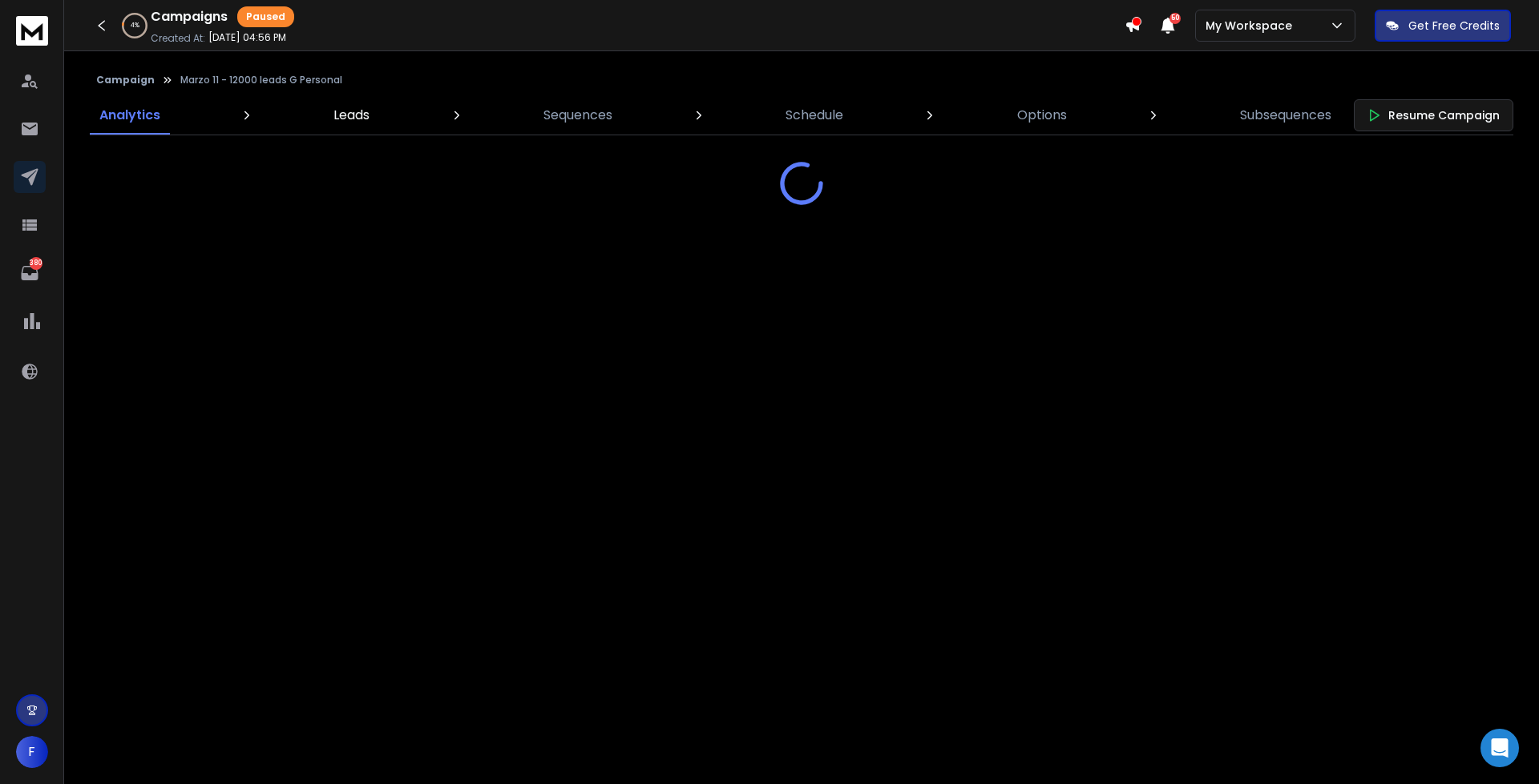
click at [337, 118] on p "Leads" at bounding box center [352, 115] width 36 height 19
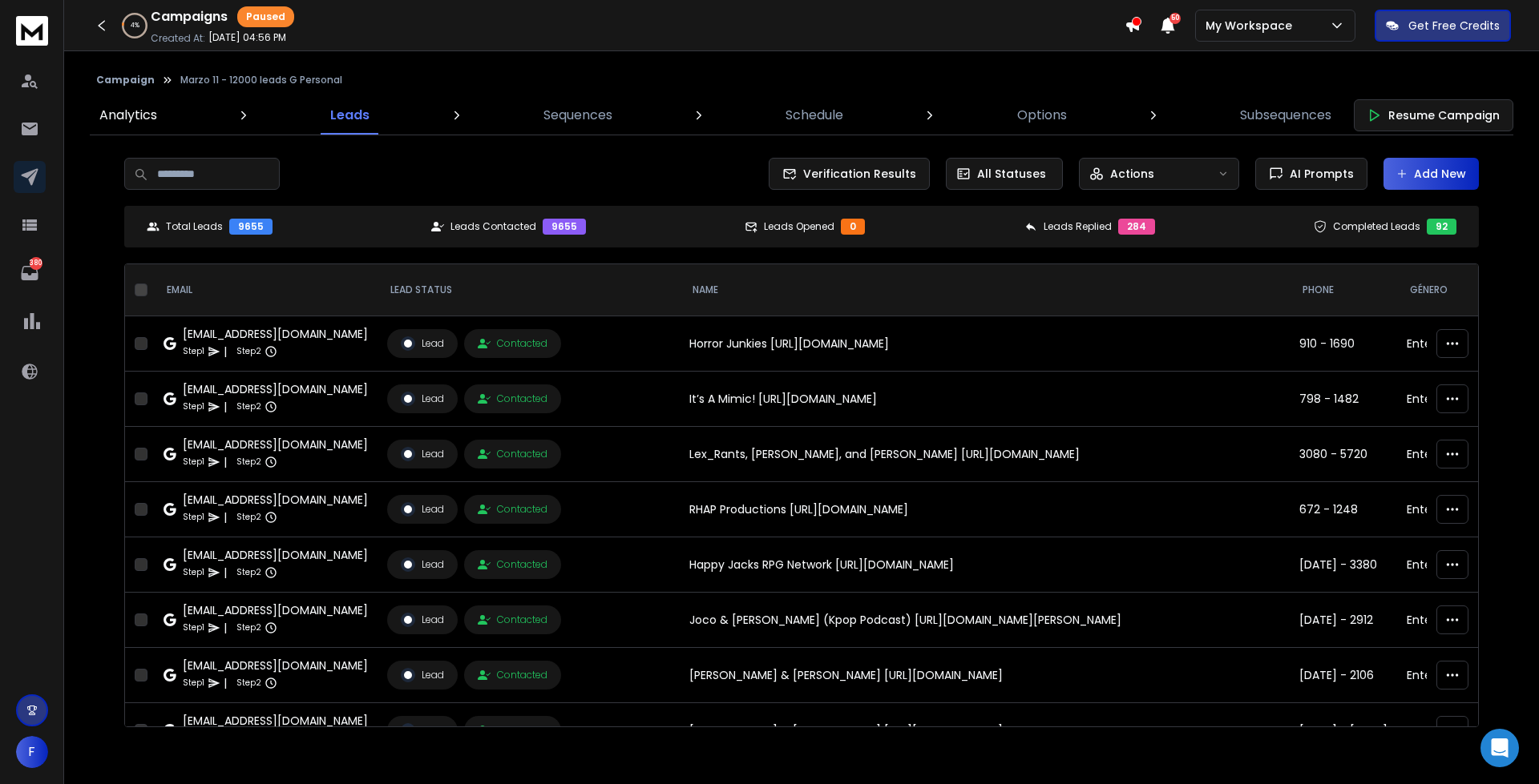
click at [149, 124] on p "Analytics" at bounding box center [128, 115] width 57 height 19
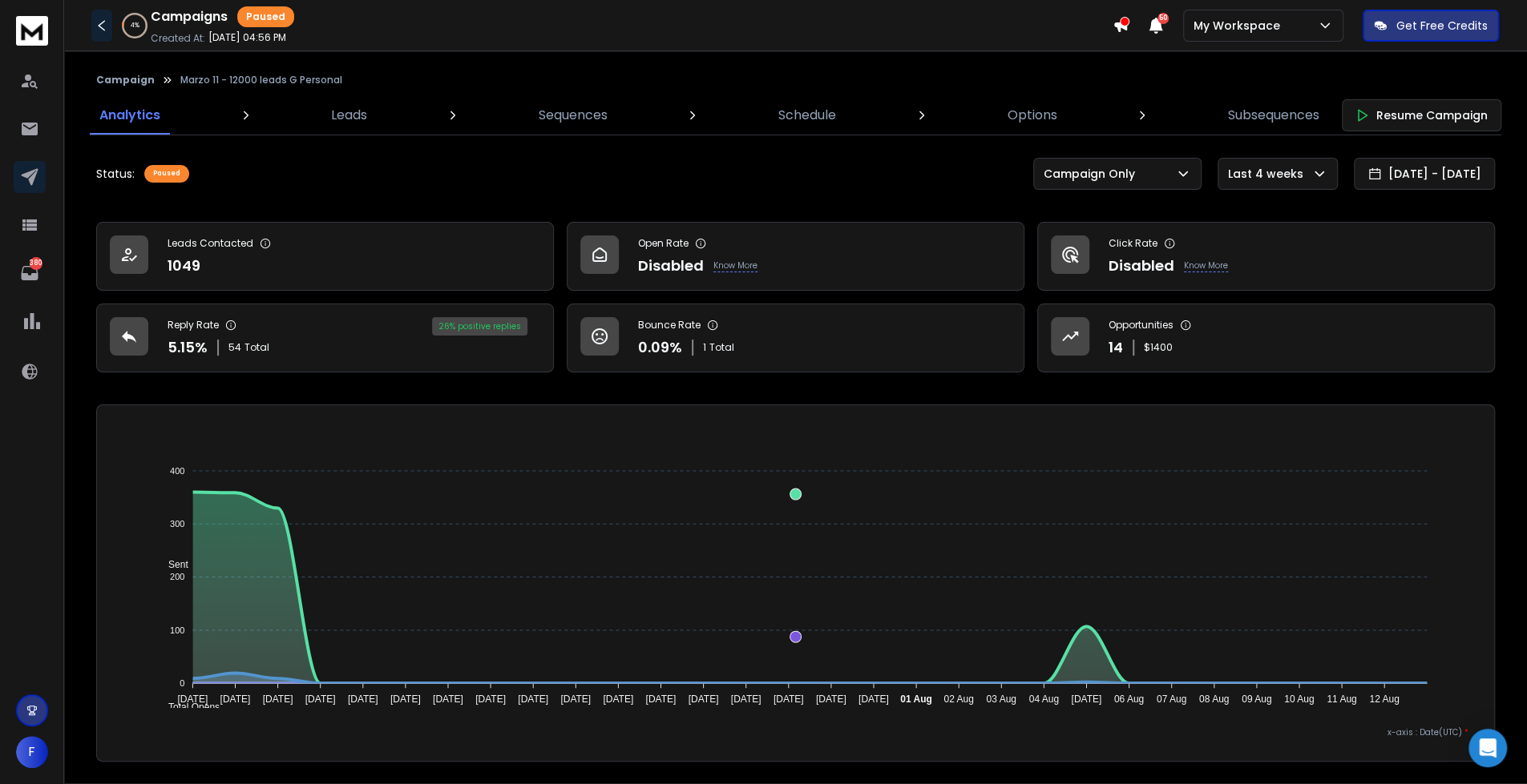
click at [101, 23] on icon at bounding box center [102, 26] width 15 height 15
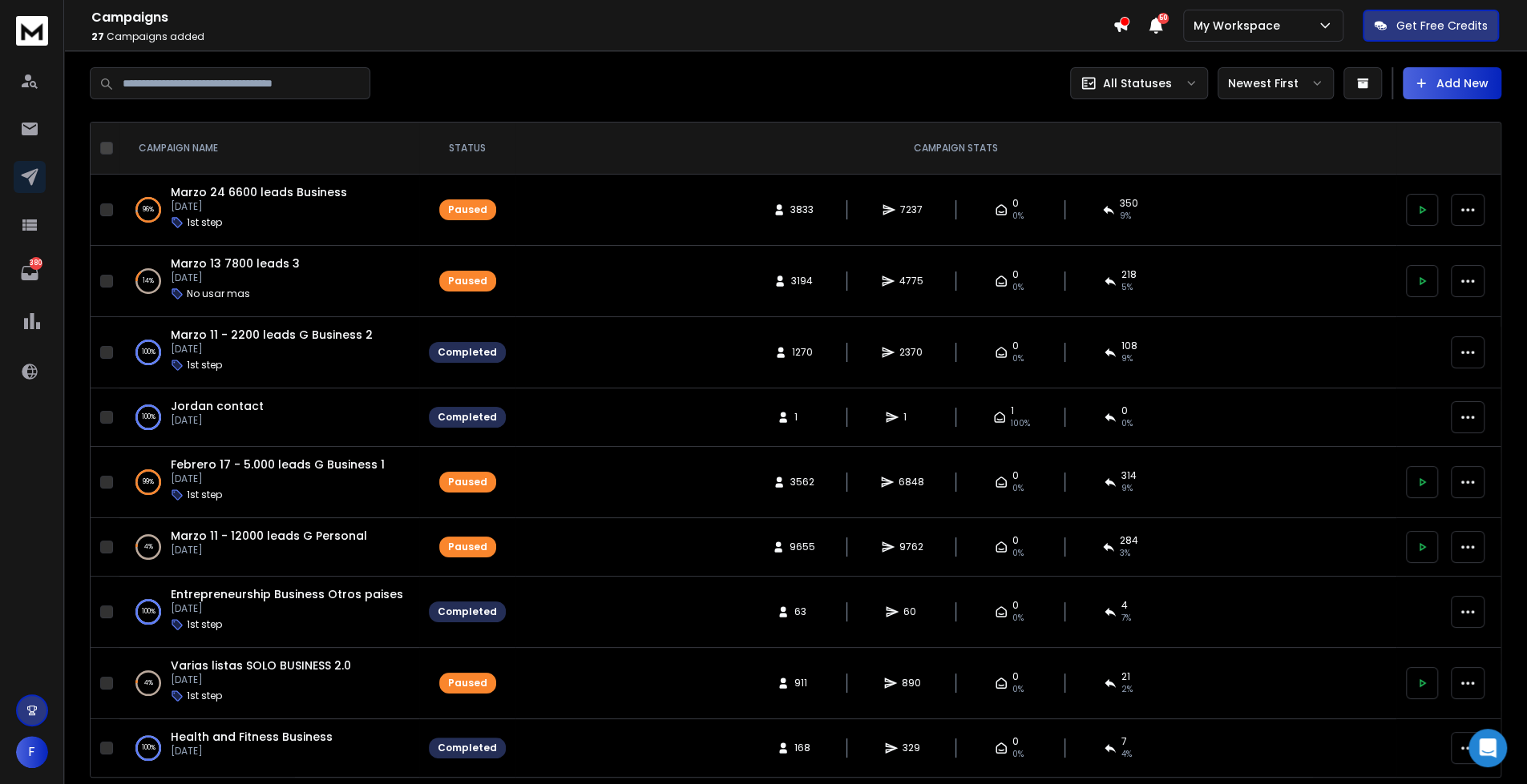
click at [295, 533] on span "Marzo 11 - 12000 leads G Personal" at bounding box center [268, 536] width 196 height 16
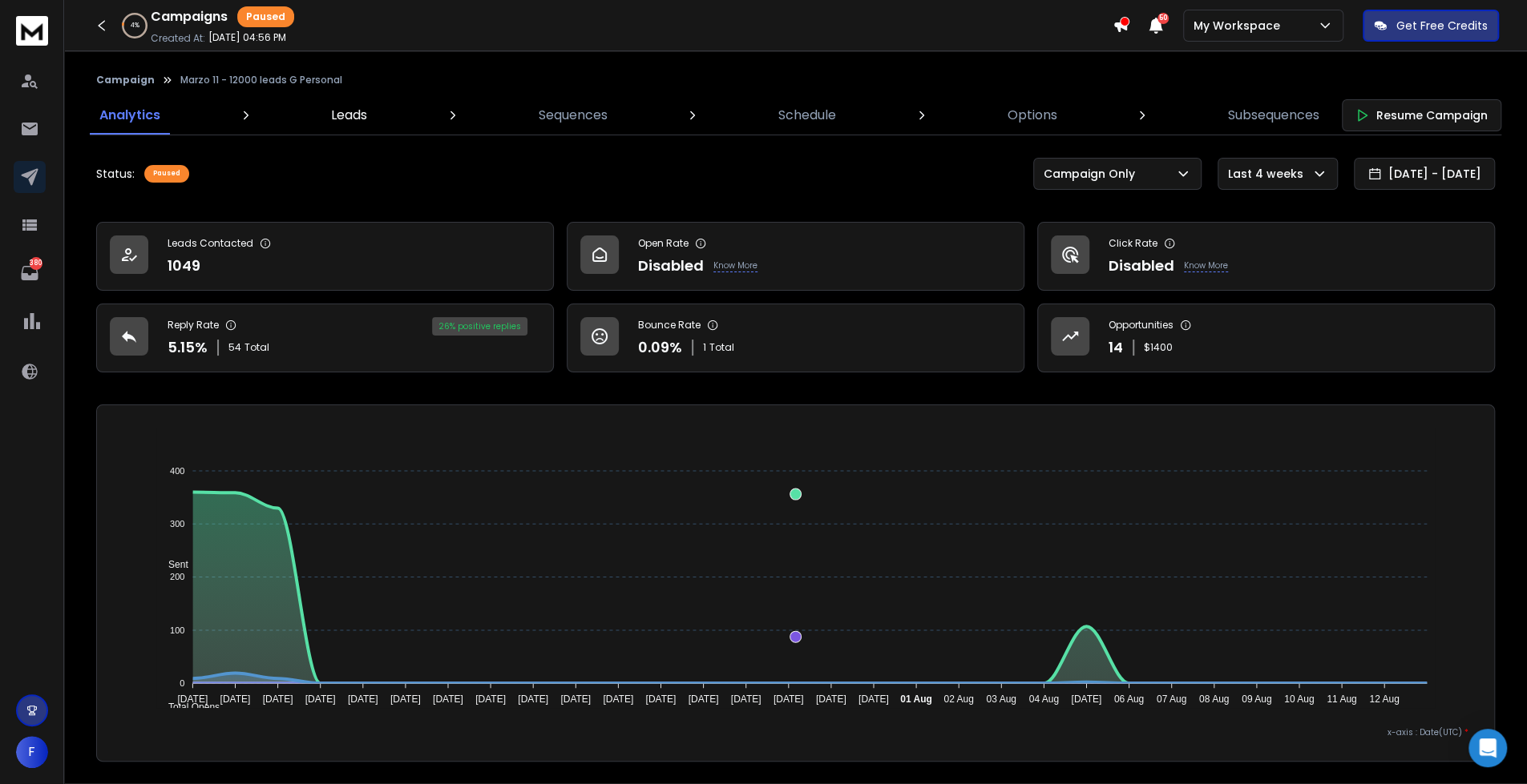
click at [371, 125] on link "Leads" at bounding box center [348, 115] width 56 height 38
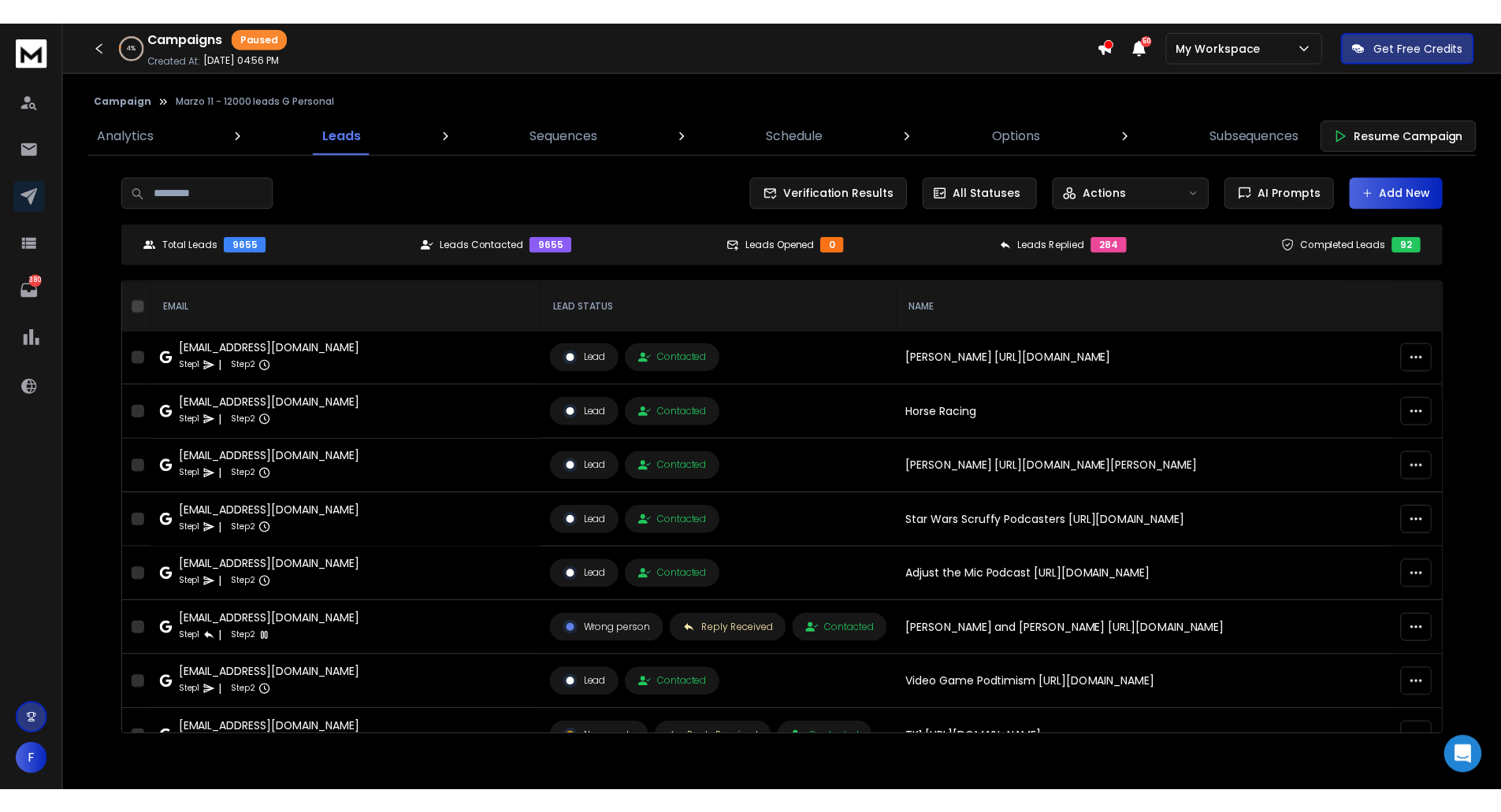
scroll to position [13143, 0]
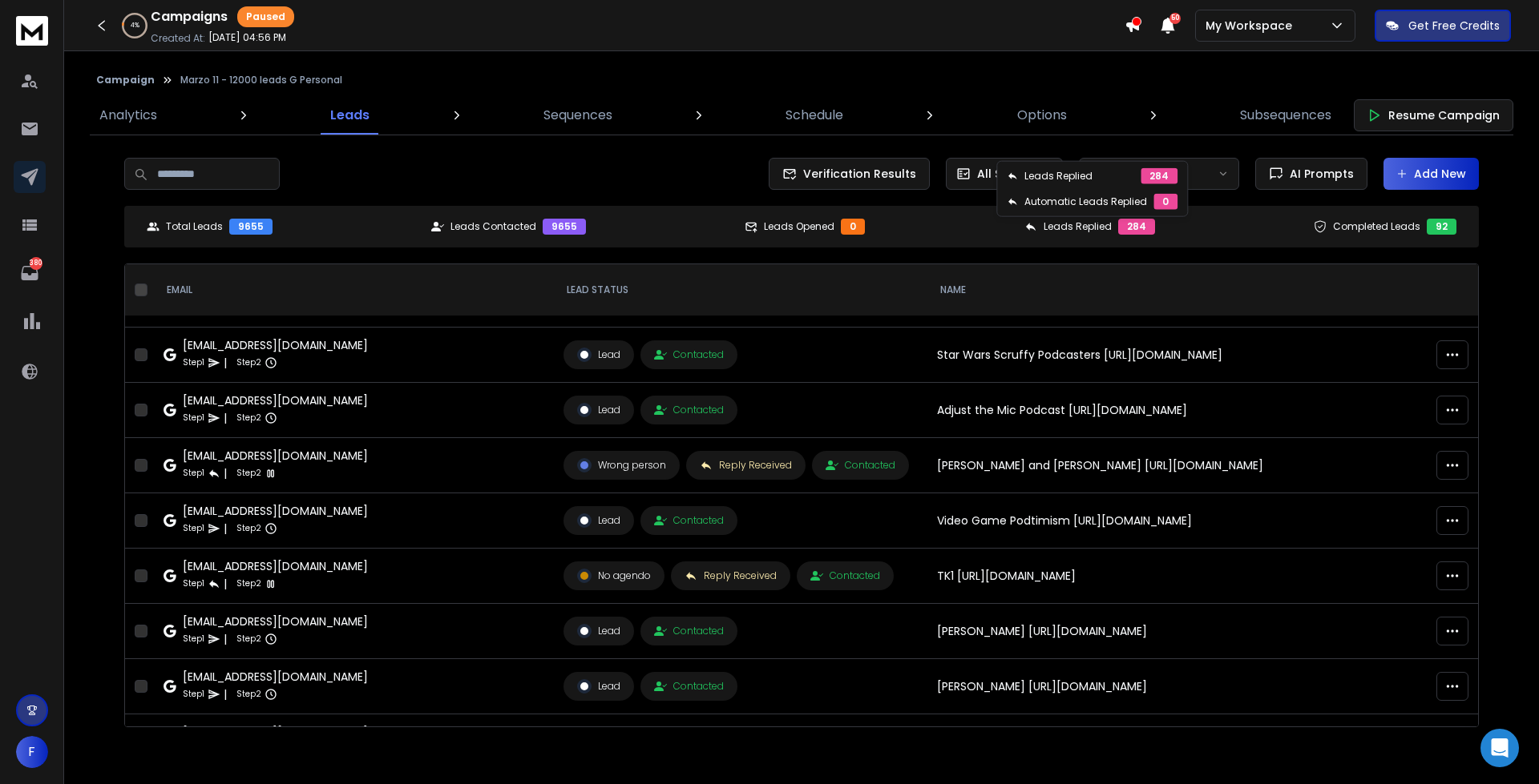
drag, startPoint x: 1149, startPoint y: 190, endPoint x: 1250, endPoint y: 166, distance: 103.8
click at [1149, 190] on div "Leads Replied 284 Automatic Leads Replied 0" at bounding box center [1091, 190] width 170 height 42
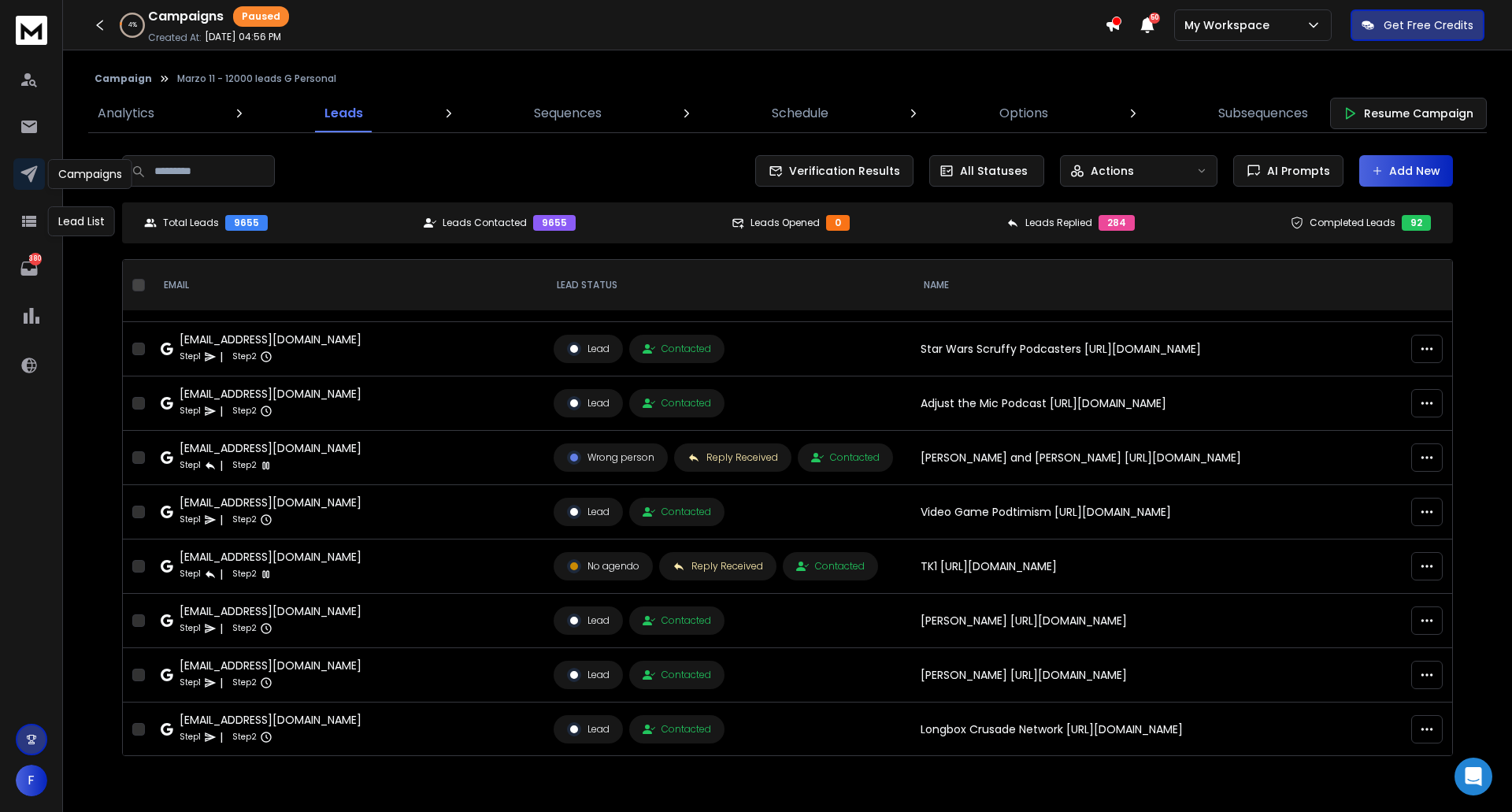
drag, startPoint x: 22, startPoint y: 213, endPoint x: 55, endPoint y: 214, distance: 33.0
click at [22, 214] on icon at bounding box center [29, 220] width 19 height 19
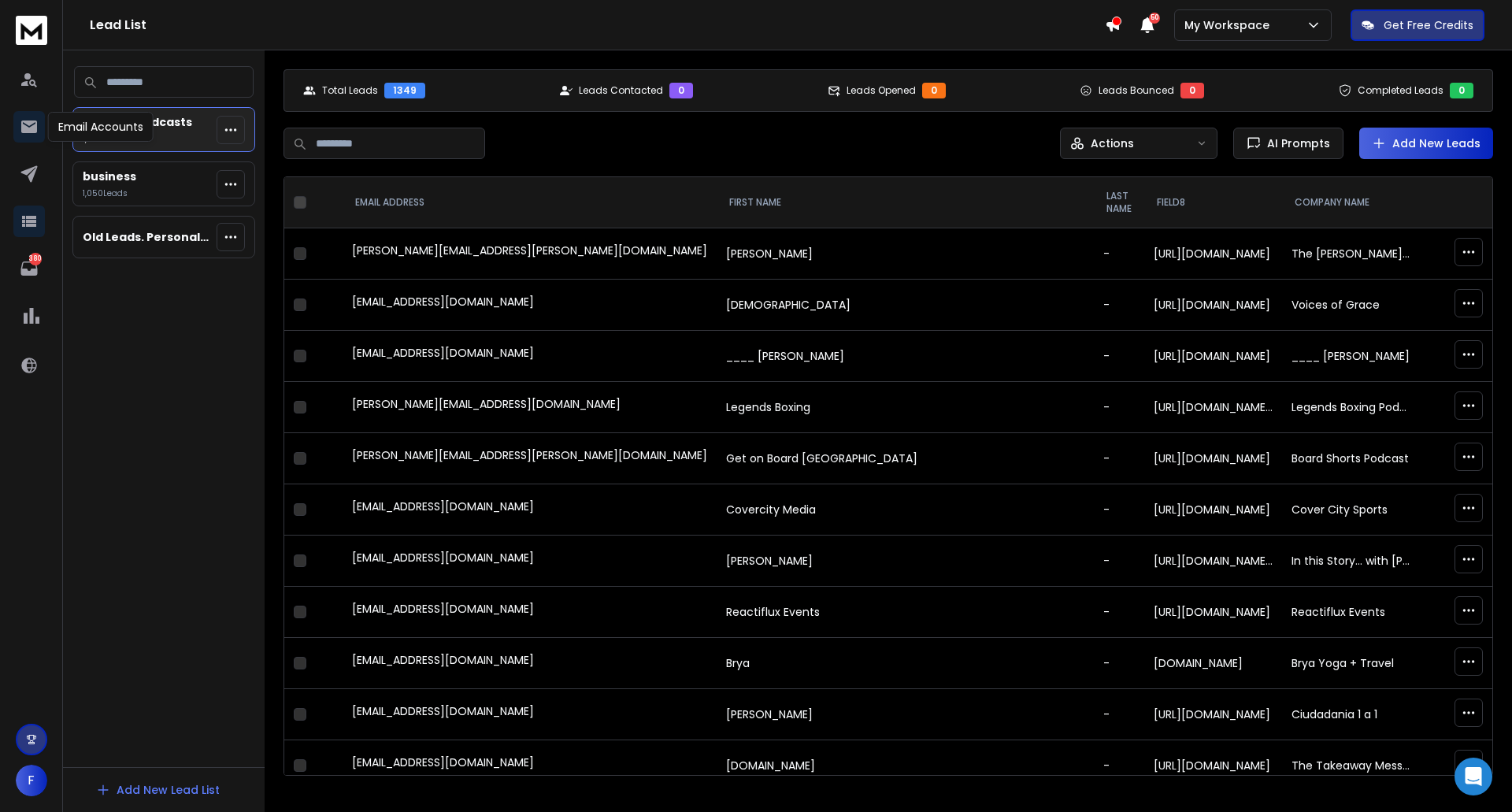
click at [27, 125] on icon at bounding box center [29, 126] width 19 height 19
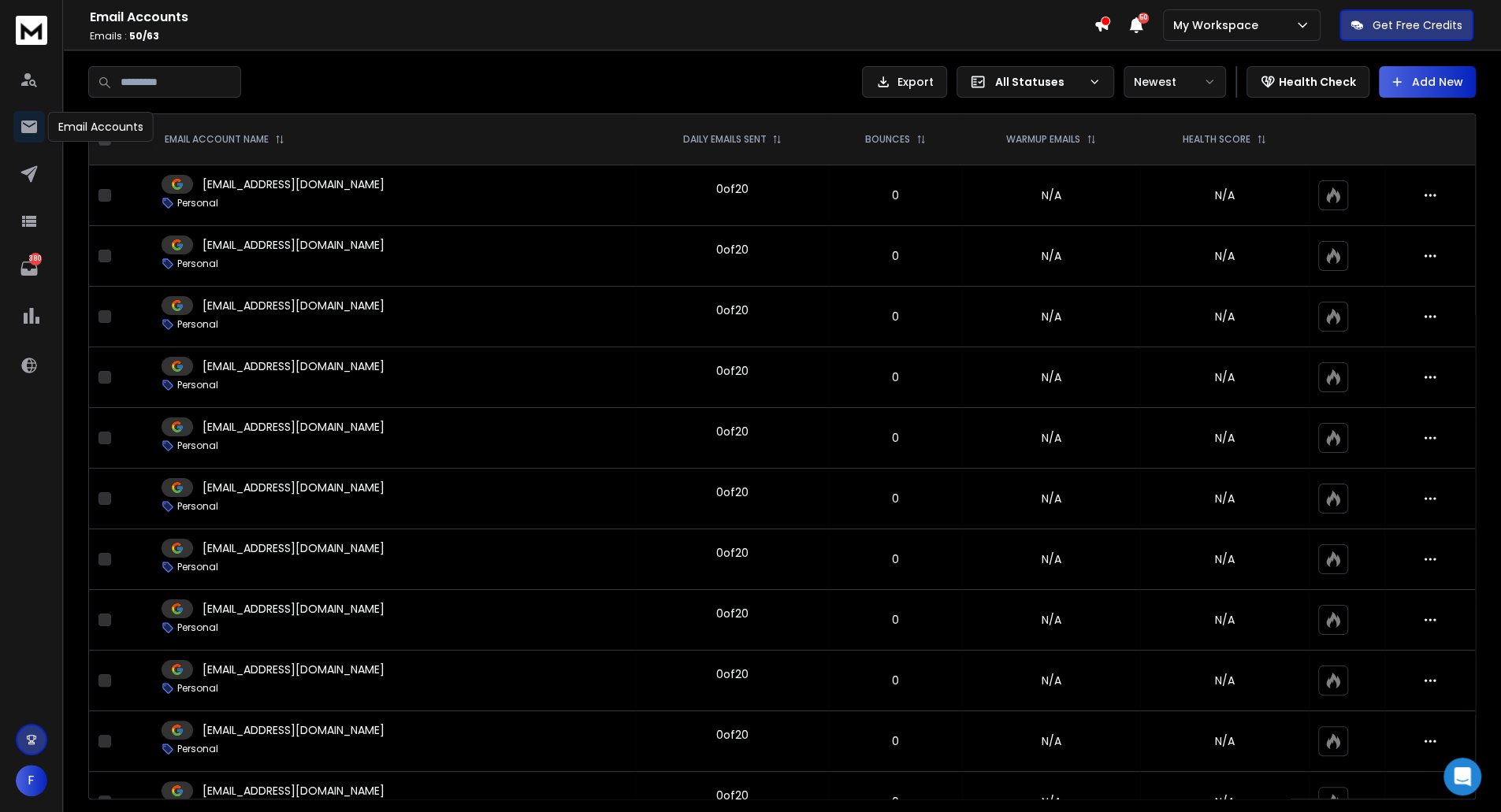
click at [106, 146] on th at bounding box center [120, 139] width 63 height 51
click at [108, 140] on button "Select this Page" at bounding box center [105, 140] width 13 height 13
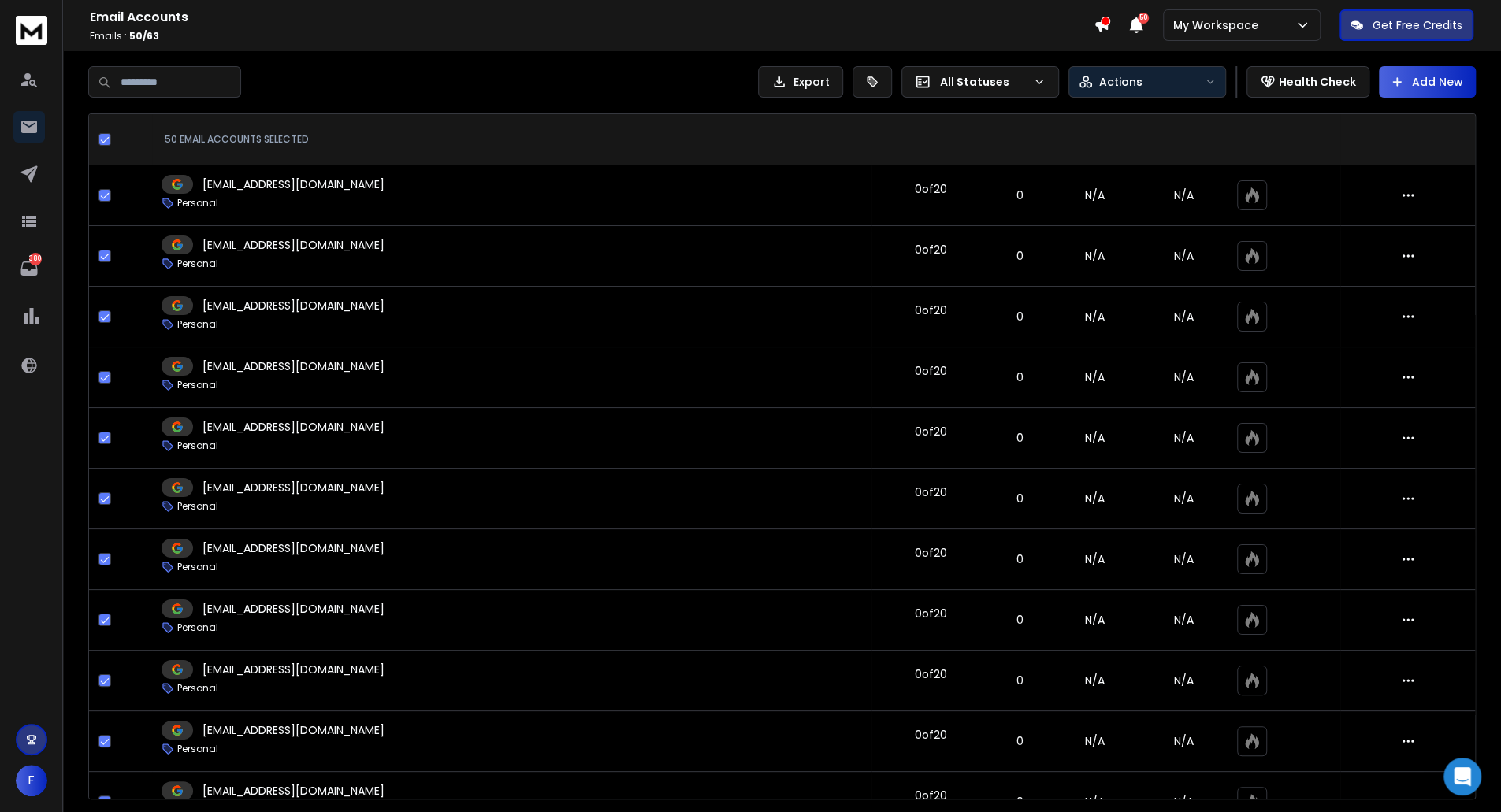
click at [1093, 85] on icon "button" at bounding box center [1086, 82] width 14 height 14
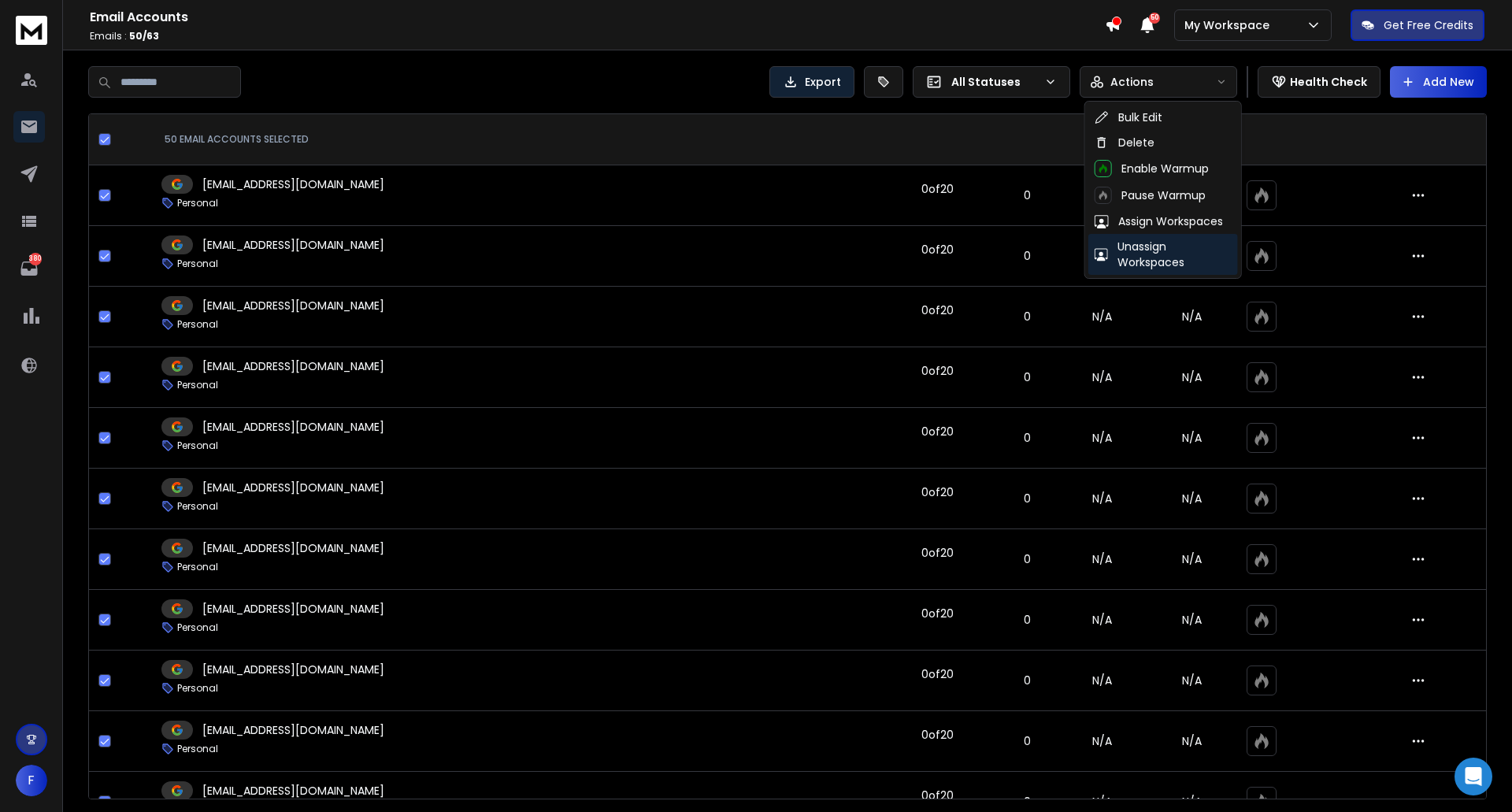
click at [816, 84] on button "Export" at bounding box center [812, 82] width 85 height 31
